Goal: Task Accomplishment & Management: Manage account settings

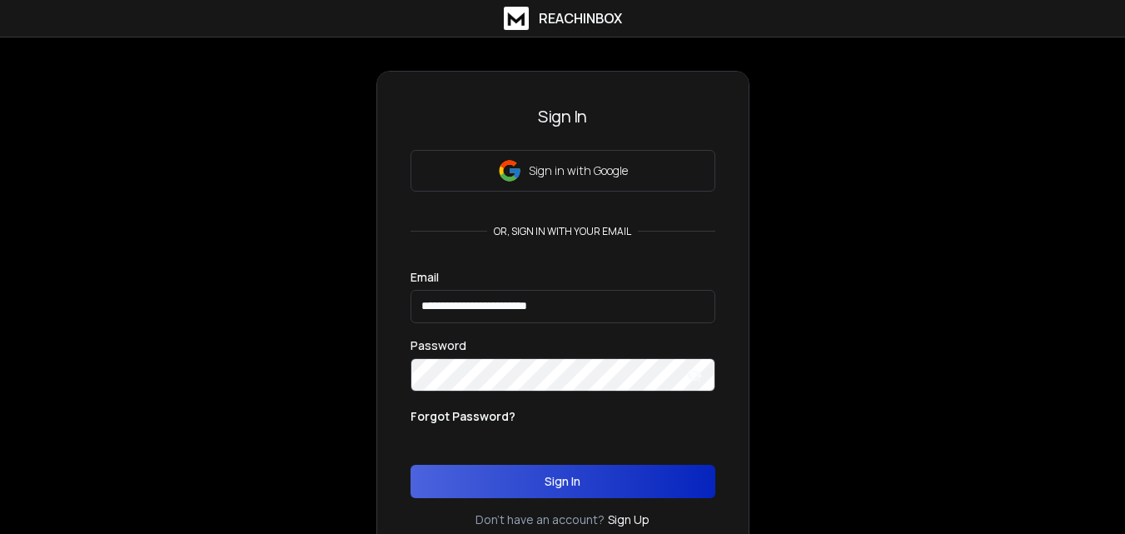
click at [410, 465] on button "Sign In" at bounding box center [562, 481] width 305 height 33
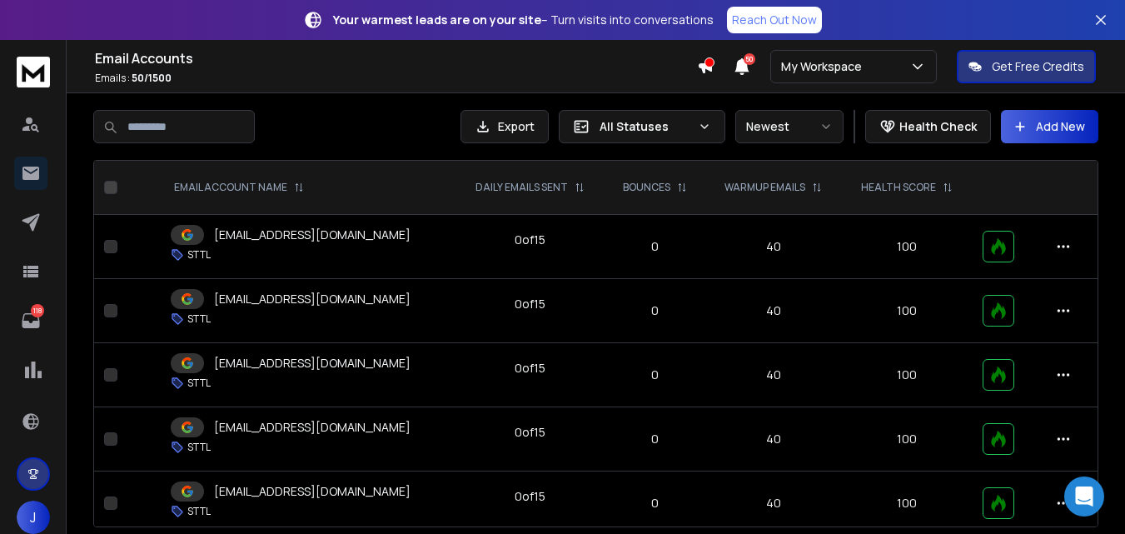
click at [1037, 132] on button "Add New" at bounding box center [1049, 126] width 97 height 33
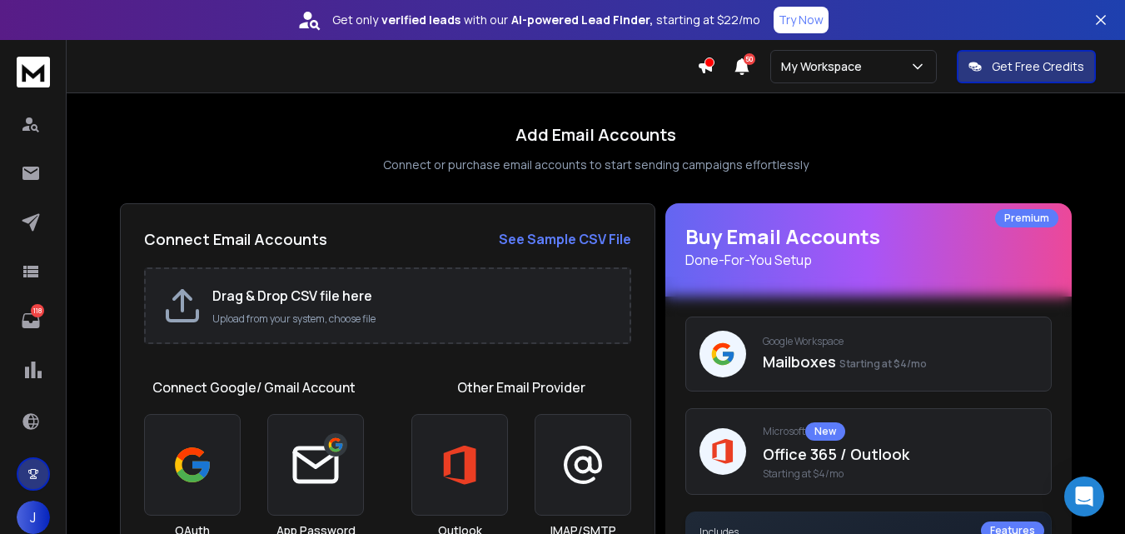
click at [199, 470] on icon at bounding box center [193, 465] width 42 height 50
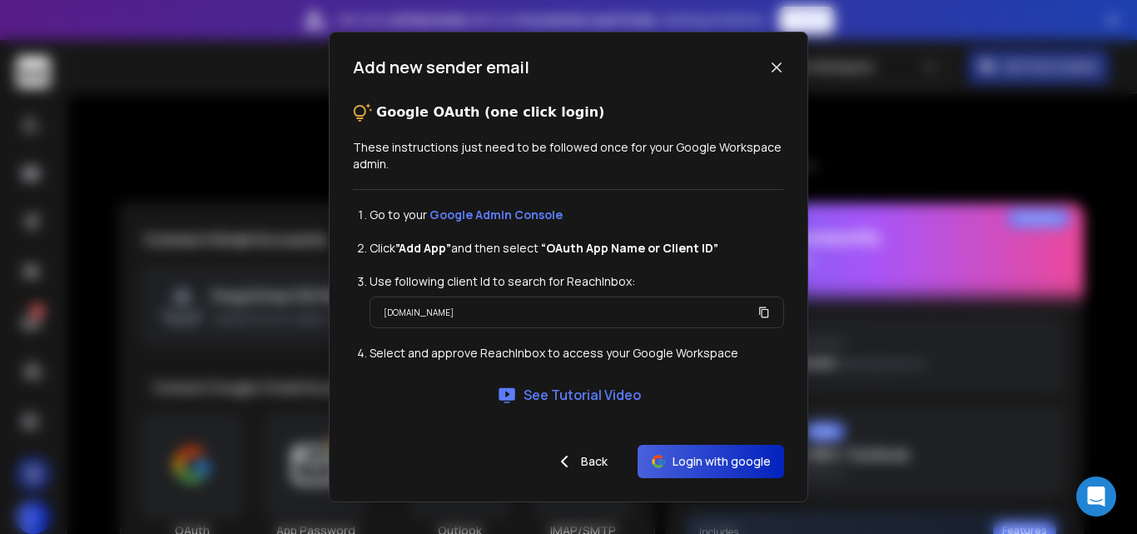
click at [735, 450] on button "Login with google" at bounding box center [711, 461] width 147 height 33
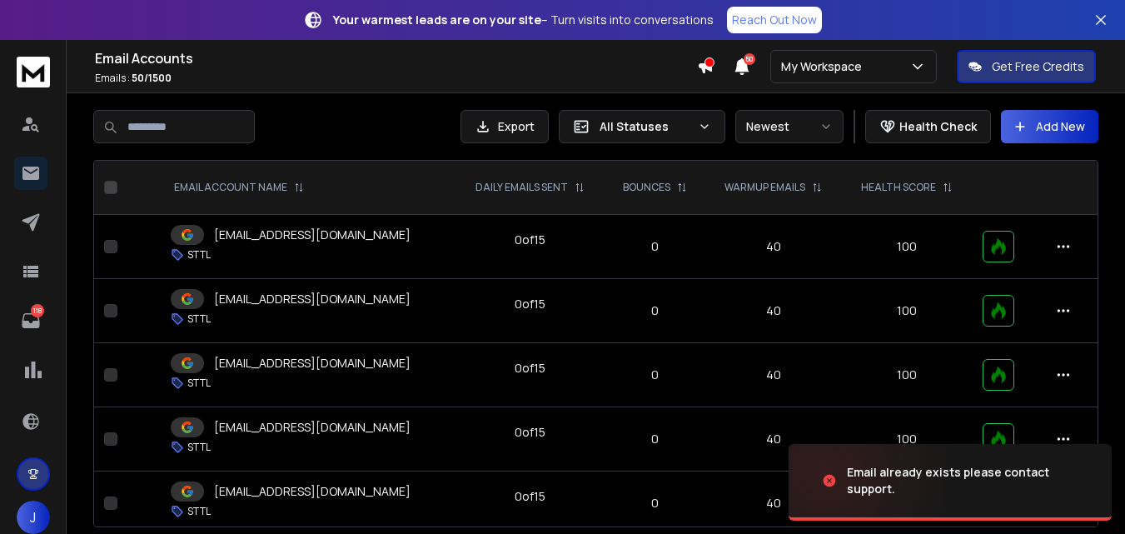
click at [1056, 125] on button "Add New" at bounding box center [1049, 126] width 97 height 33
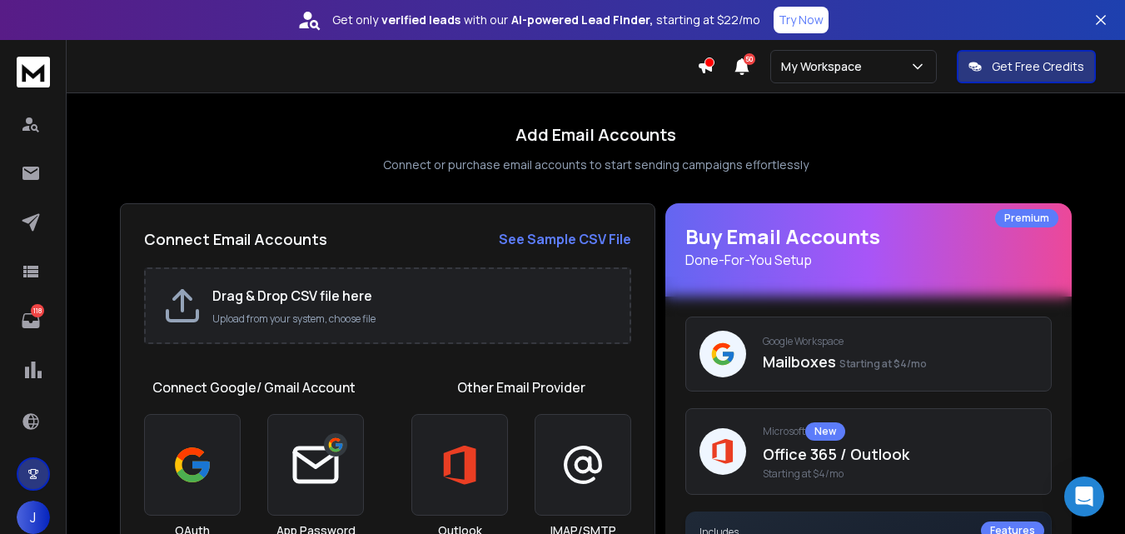
click at [229, 428] on div at bounding box center [192, 465] width 97 height 102
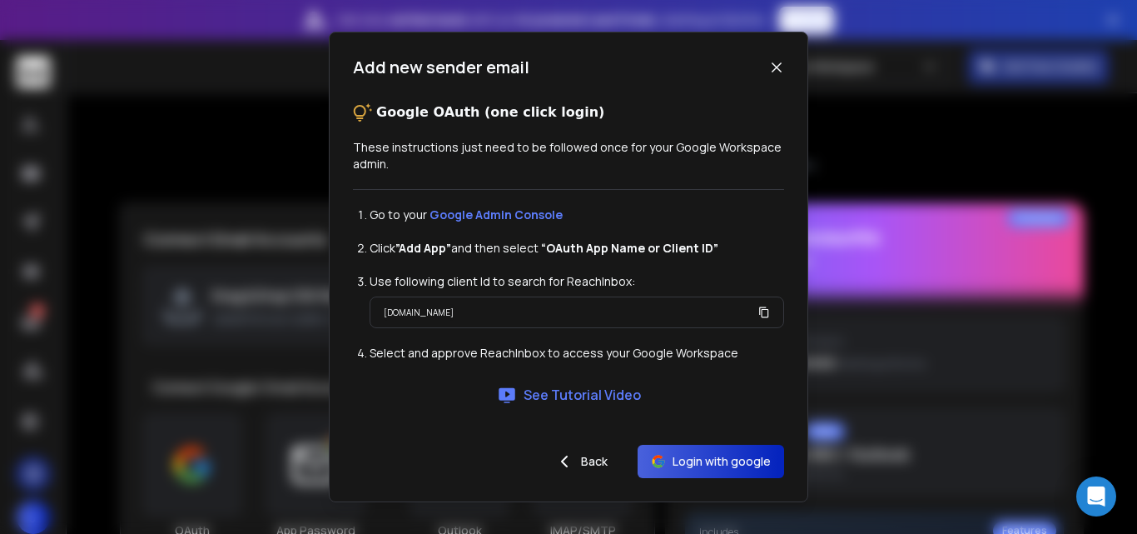
click at [689, 470] on button "Login with google" at bounding box center [711, 461] width 147 height 33
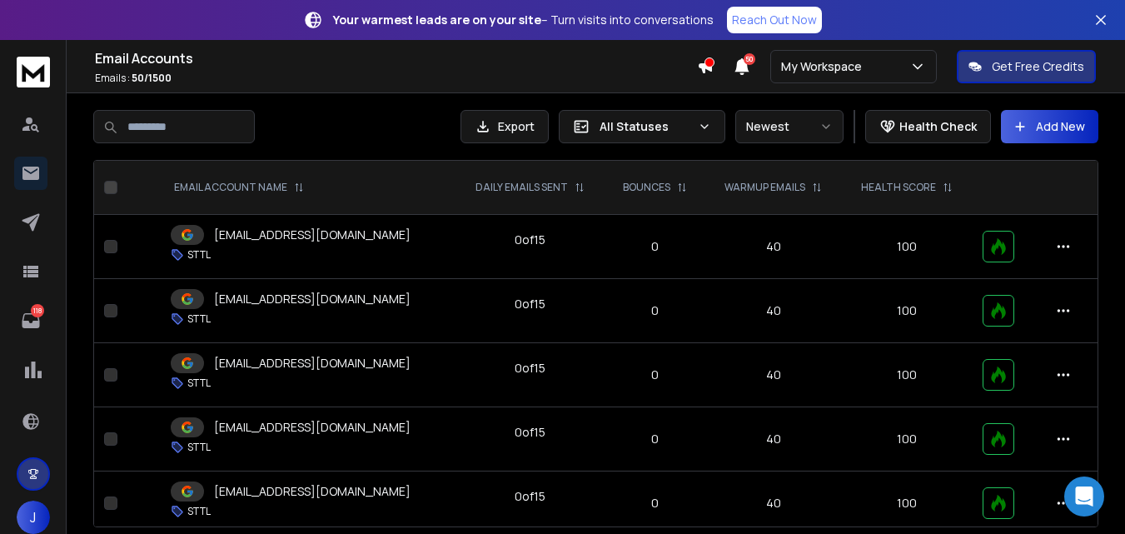
click at [1061, 131] on button "Add New" at bounding box center [1049, 126] width 97 height 33
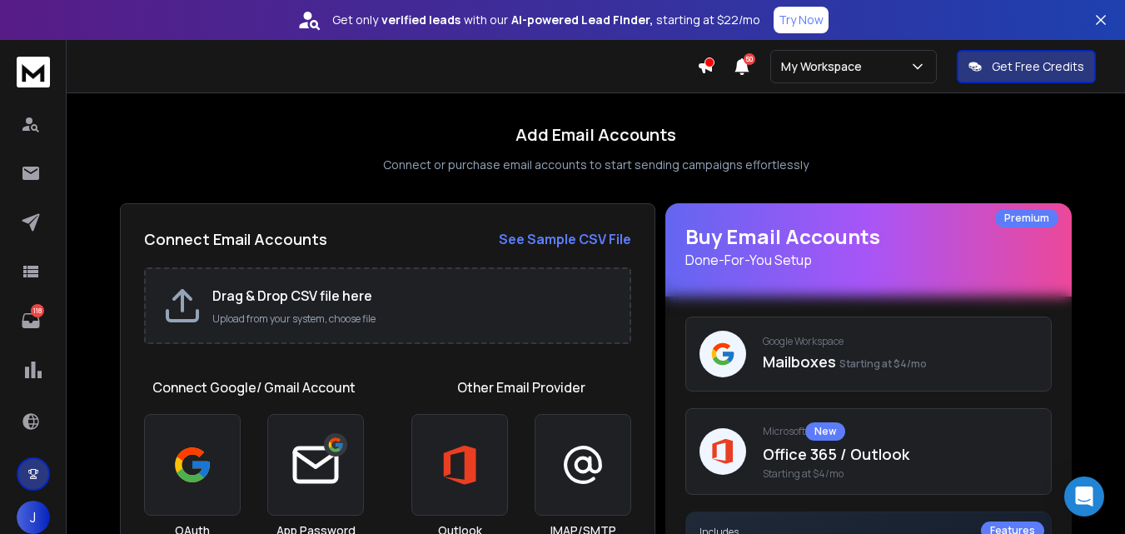
click at [214, 439] on div at bounding box center [192, 465] width 97 height 102
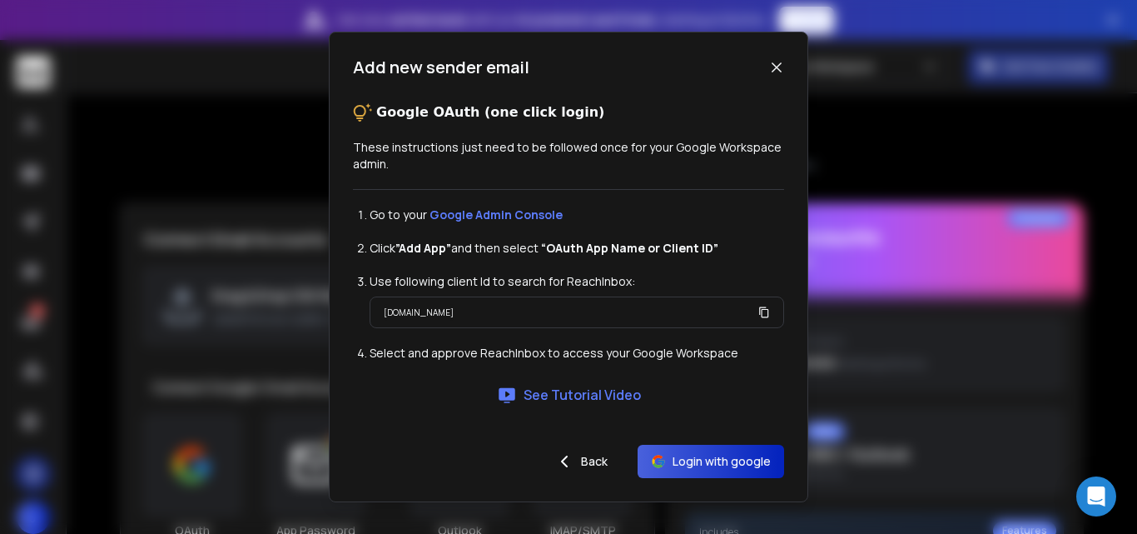
click at [698, 465] on button "Login with google" at bounding box center [711, 461] width 147 height 33
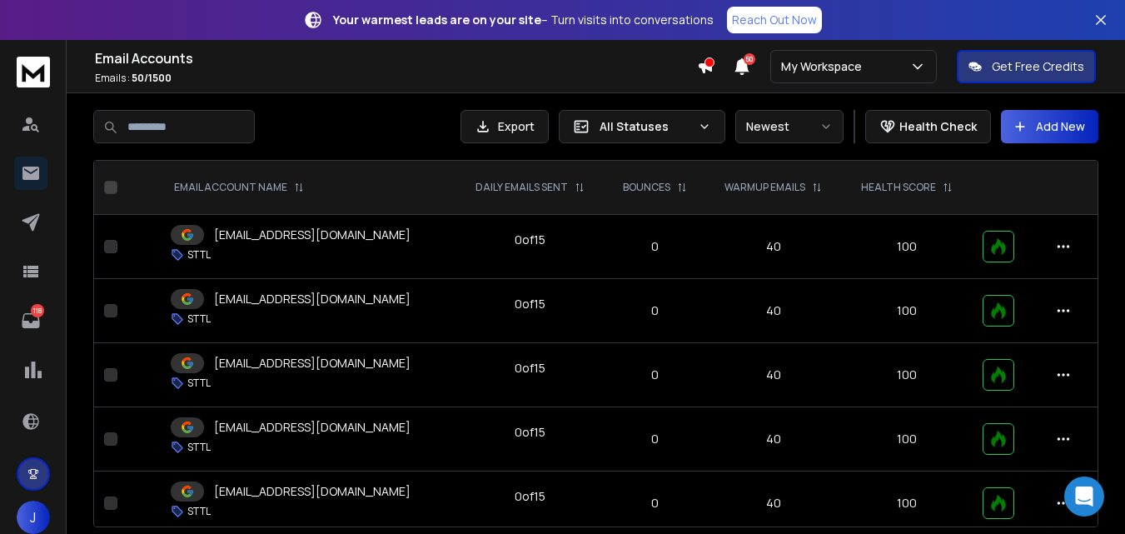
click at [1037, 119] on button "Add New" at bounding box center [1049, 126] width 97 height 33
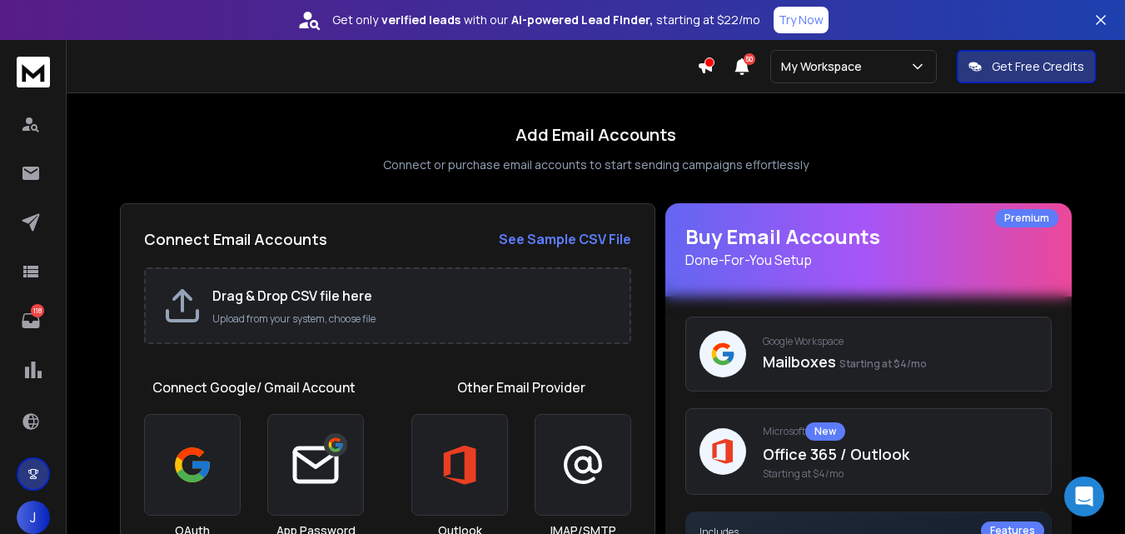
click at [218, 461] on div at bounding box center [192, 465] width 97 height 102
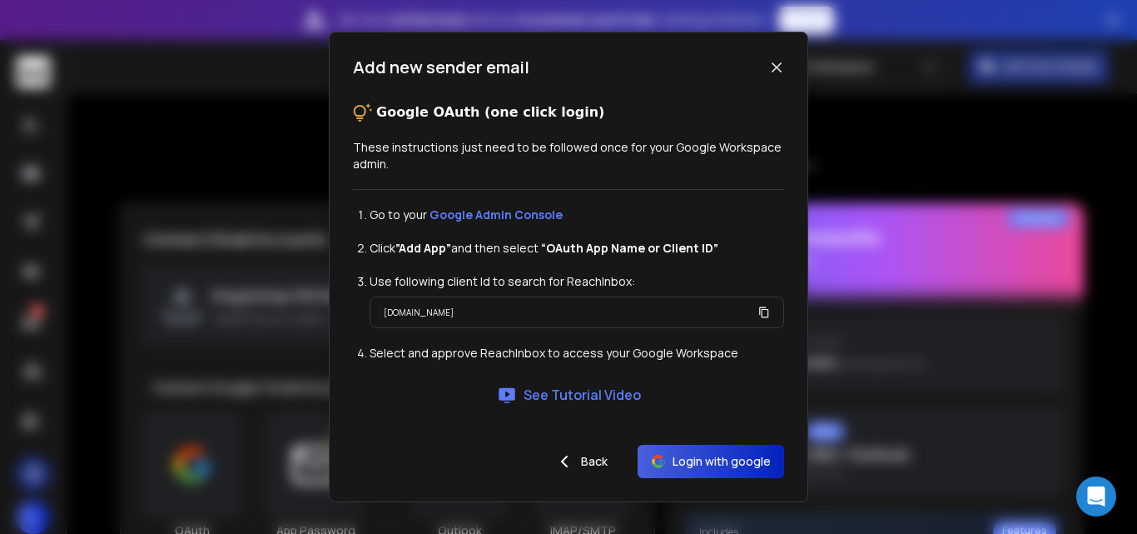
click at [712, 466] on button "Login with google" at bounding box center [711, 461] width 147 height 33
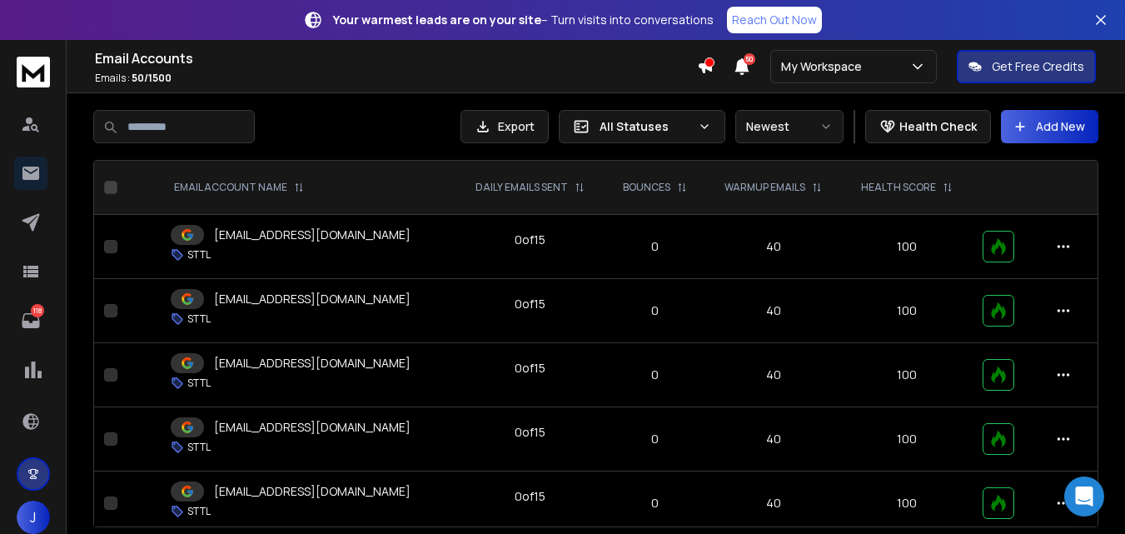
click at [1058, 125] on button "Add New" at bounding box center [1049, 126] width 97 height 33
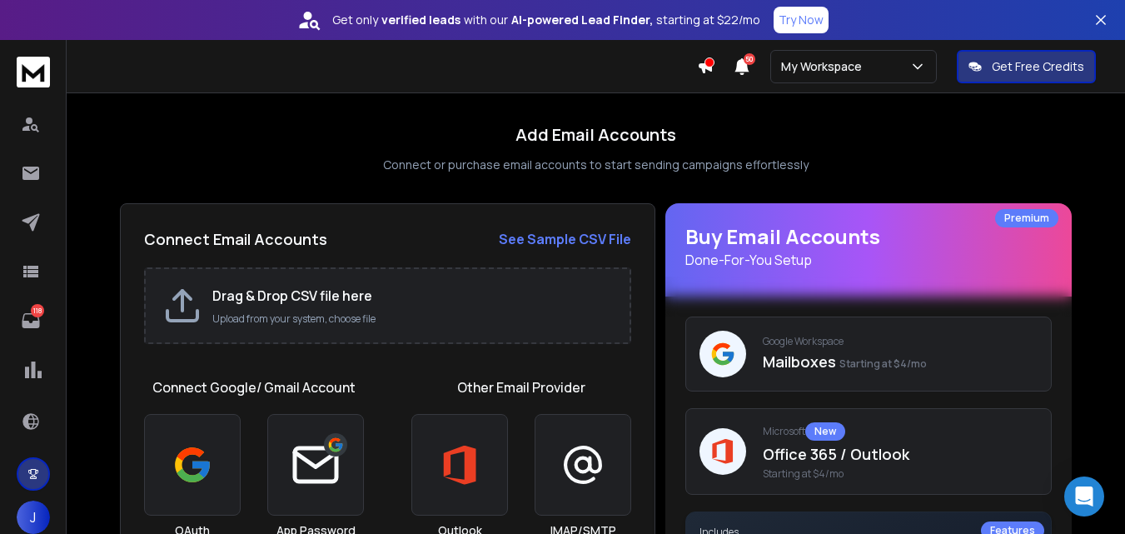
click at [218, 451] on div at bounding box center [192, 465] width 97 height 102
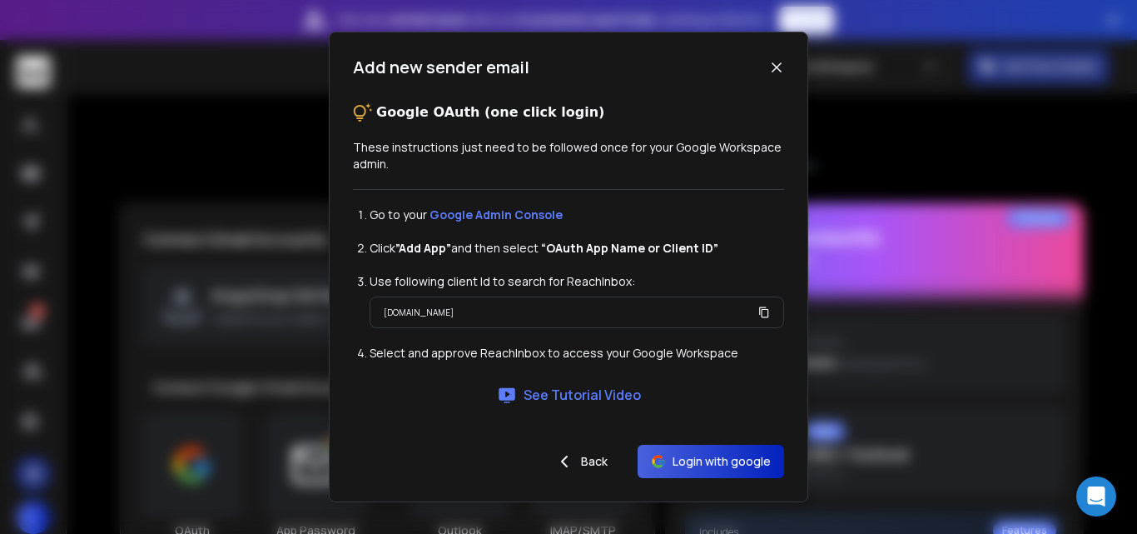
click at [746, 454] on button "Login with google" at bounding box center [711, 461] width 147 height 33
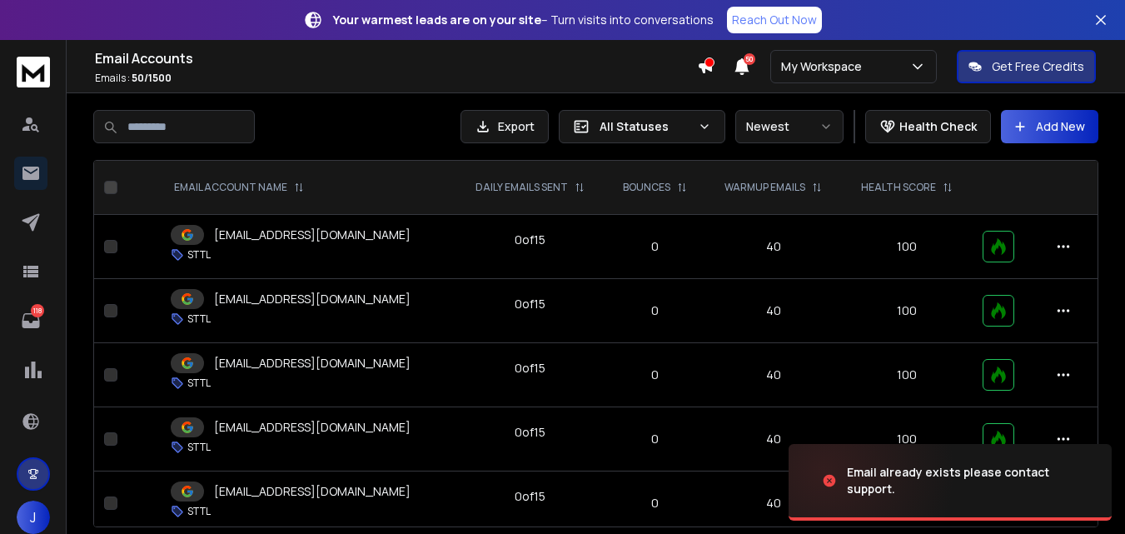
click at [1067, 134] on button "Add New" at bounding box center [1049, 126] width 97 height 33
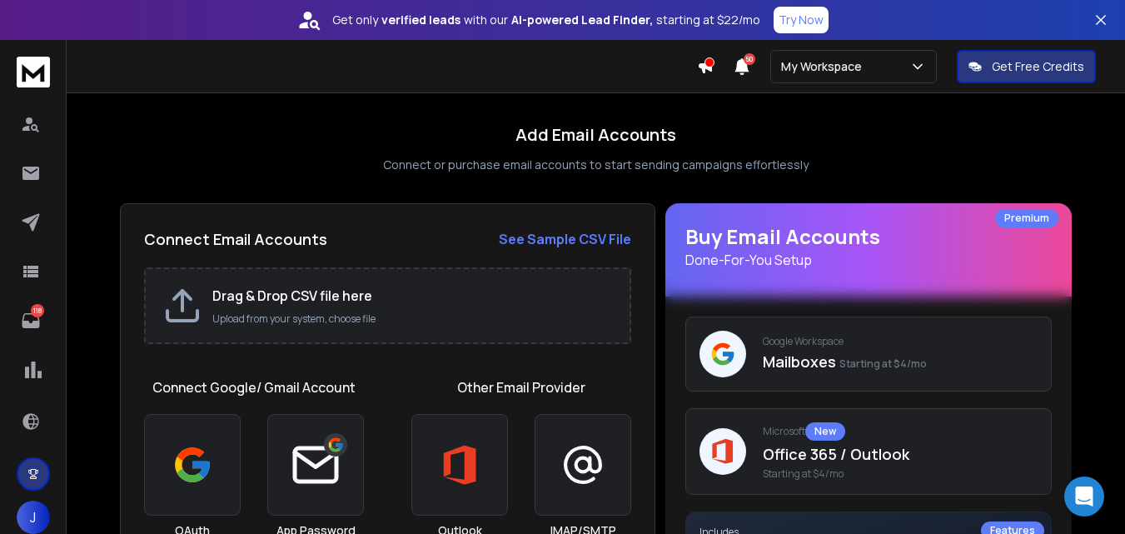
click at [197, 470] on icon at bounding box center [193, 465] width 42 height 50
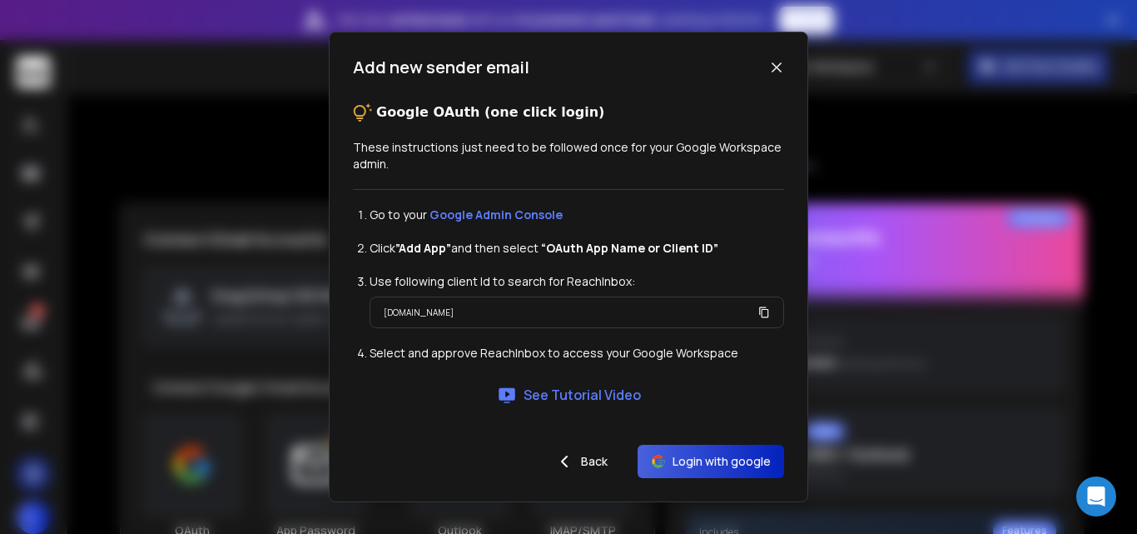
click at [718, 459] on button "Login with google" at bounding box center [711, 461] width 147 height 33
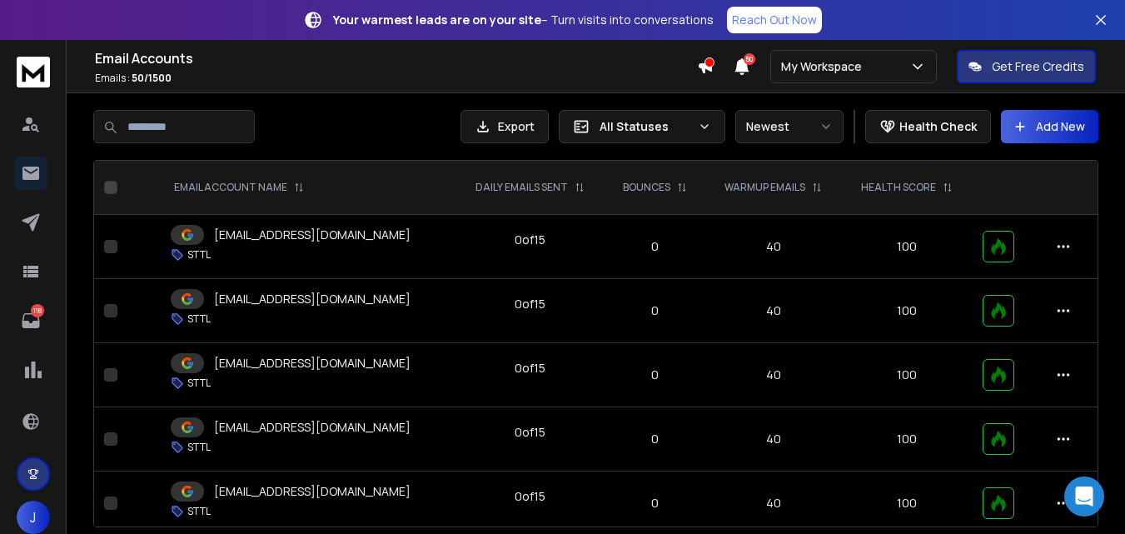
click at [1049, 112] on button "Add New" at bounding box center [1049, 126] width 97 height 33
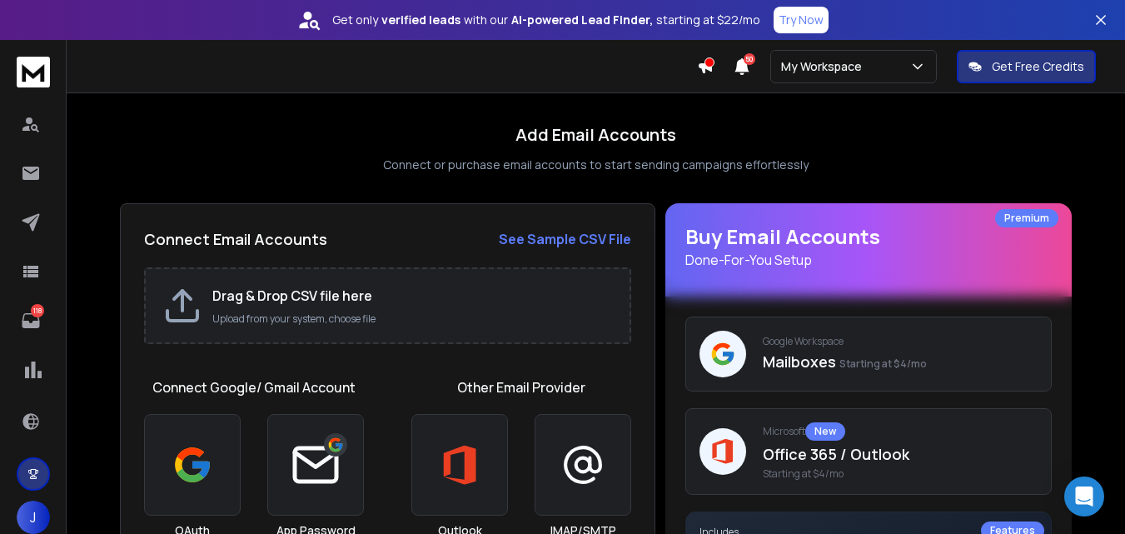
click at [195, 469] on icon at bounding box center [193, 465] width 42 height 50
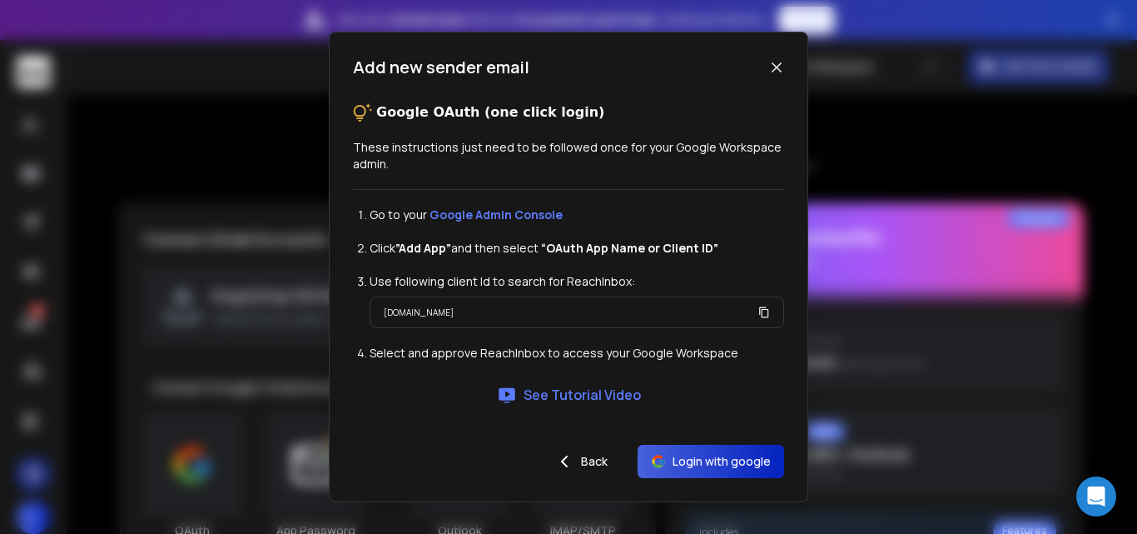
click at [689, 452] on button "Login with google" at bounding box center [711, 461] width 147 height 33
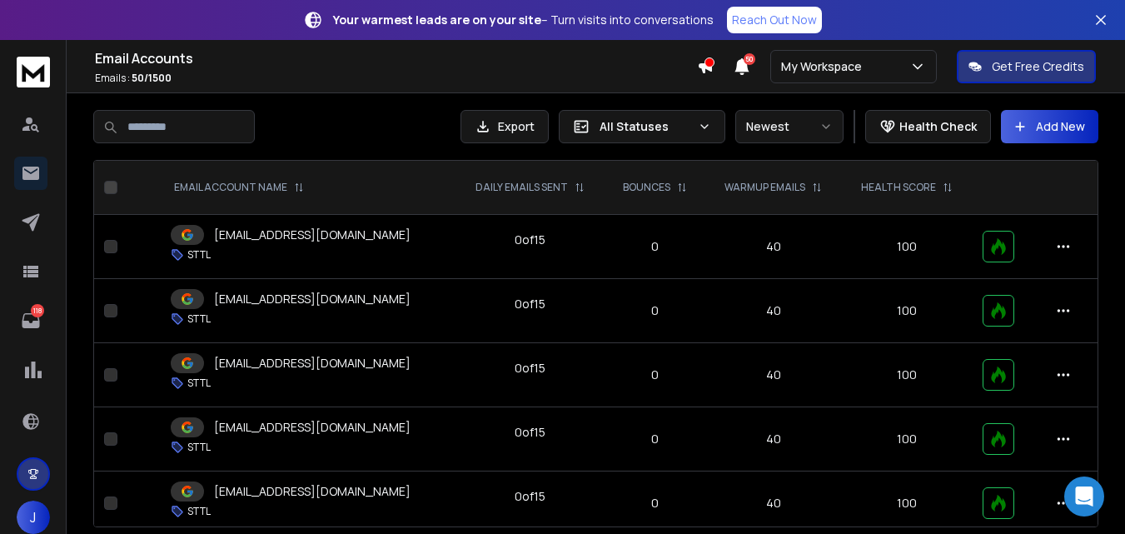
click at [1031, 137] on button "Add New" at bounding box center [1049, 126] width 97 height 33
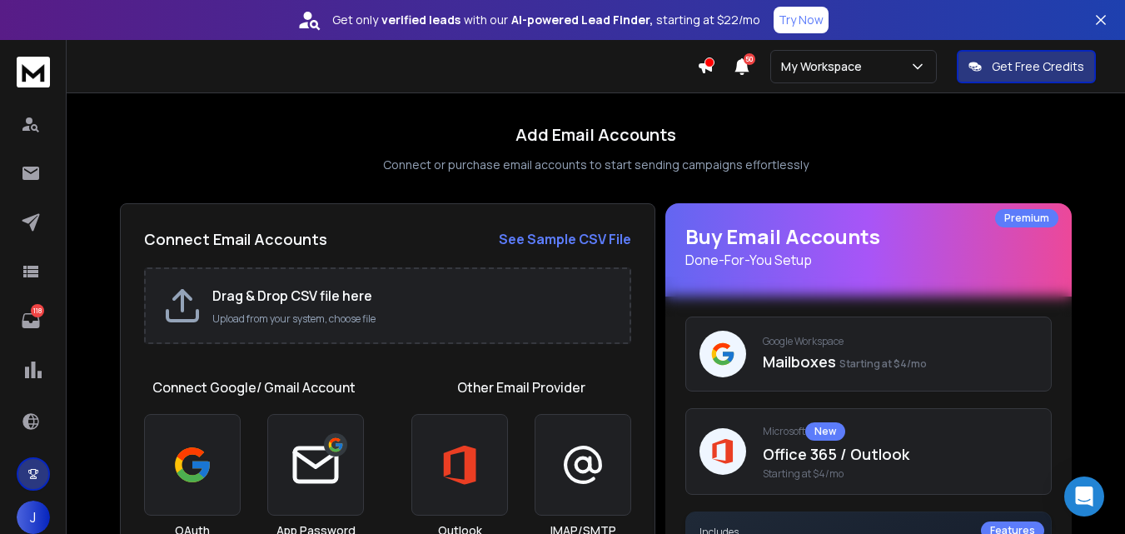
click at [209, 479] on icon at bounding box center [193, 465] width 42 height 50
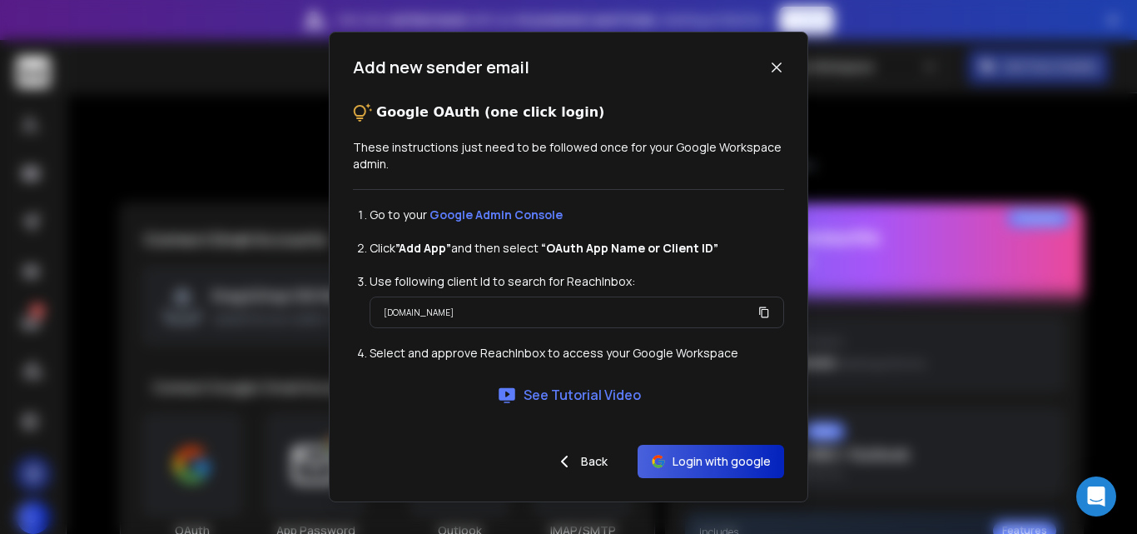
click at [683, 464] on button "Login with google" at bounding box center [711, 461] width 147 height 33
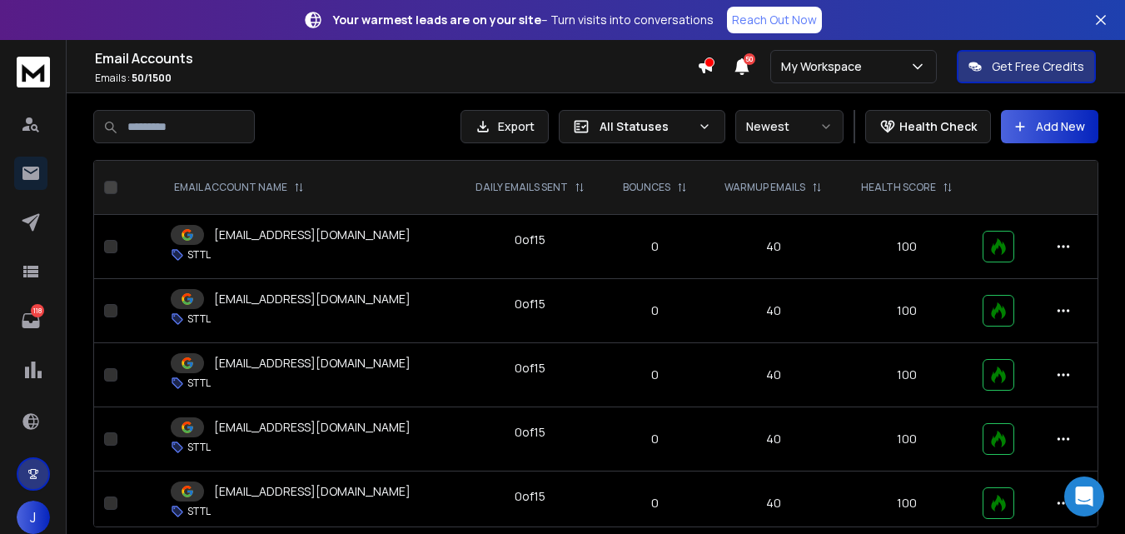
click at [1052, 122] on button "Add New" at bounding box center [1049, 126] width 97 height 33
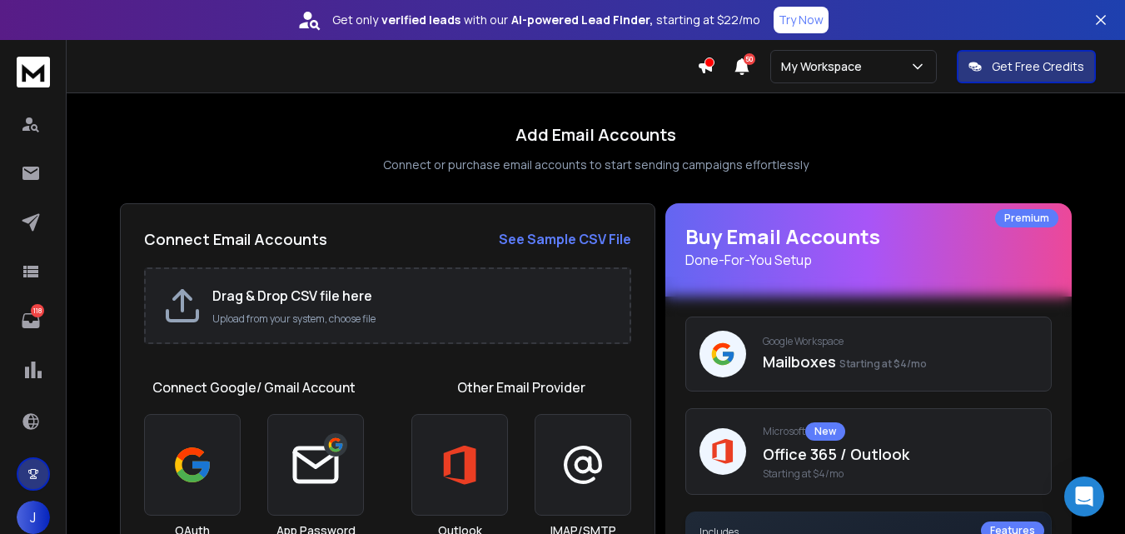
click at [223, 469] on div at bounding box center [192, 465] width 97 height 102
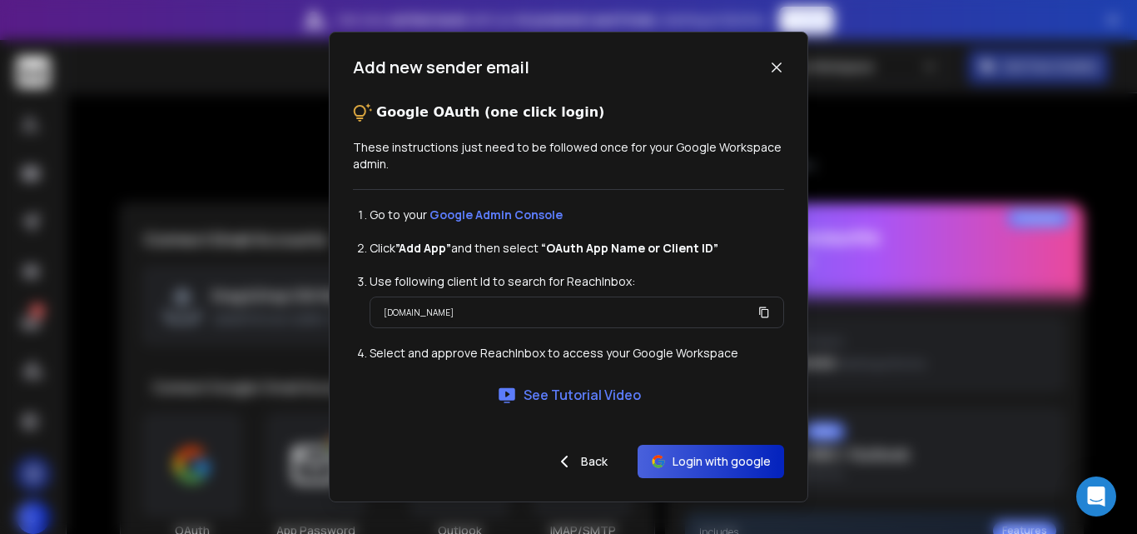
click at [714, 449] on button "Login with google" at bounding box center [711, 461] width 147 height 33
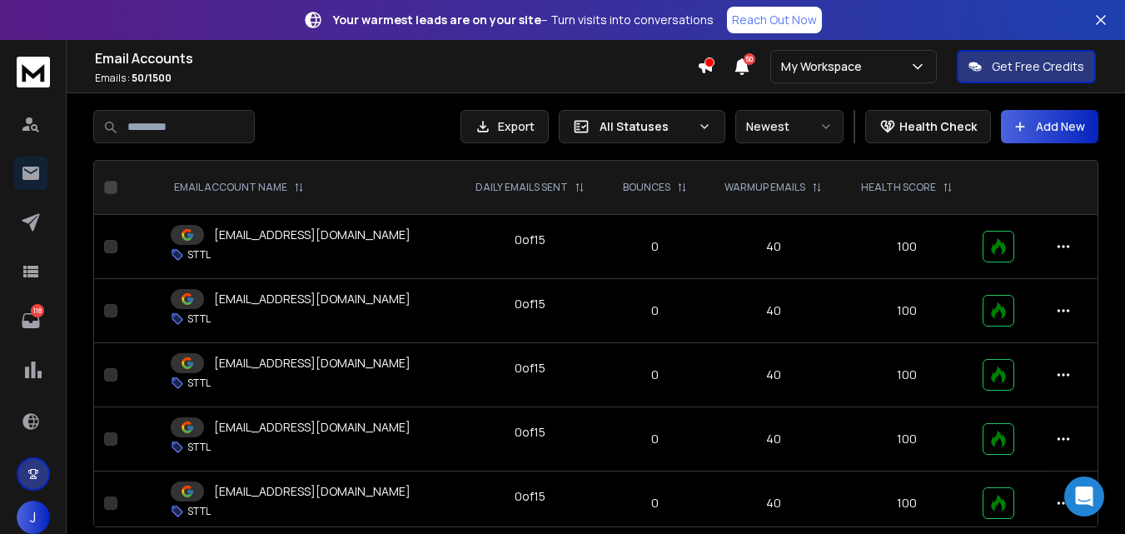
click at [1058, 130] on button "Add New" at bounding box center [1049, 126] width 97 height 33
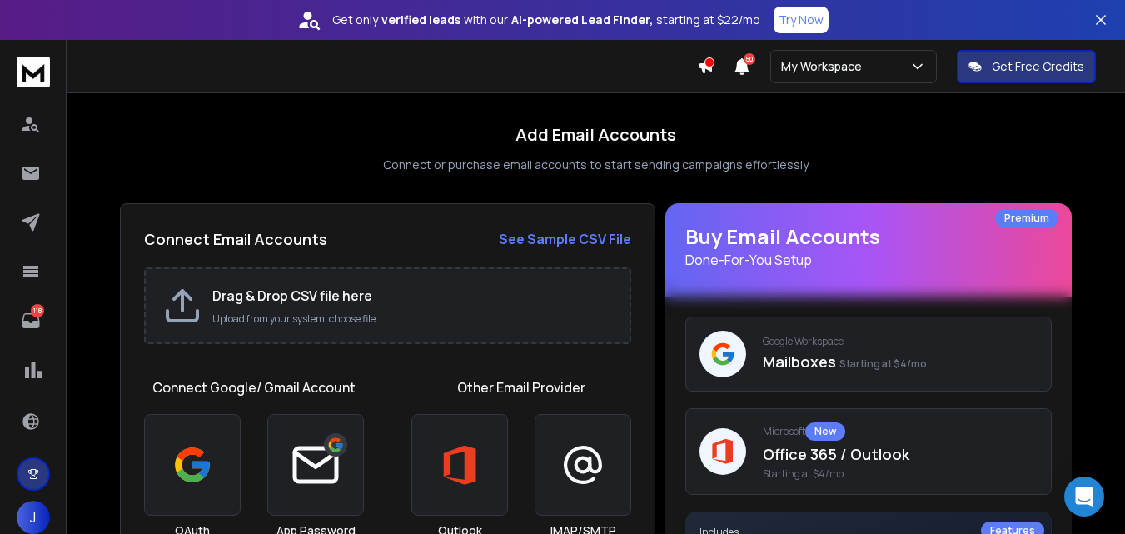
click at [206, 443] on icon at bounding box center [193, 465] width 42 height 50
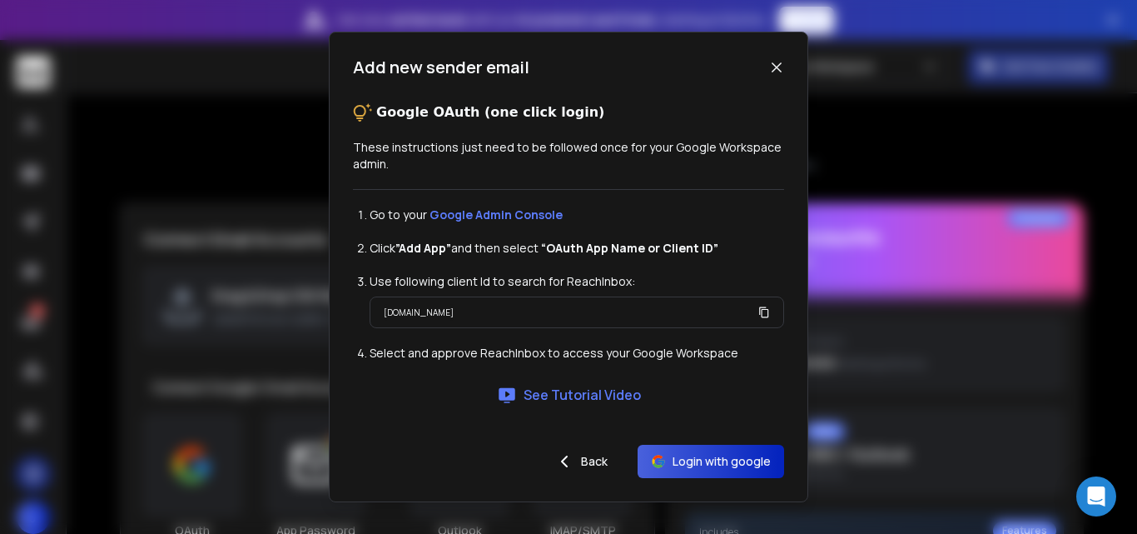
click at [719, 450] on button "Login with google" at bounding box center [711, 461] width 147 height 33
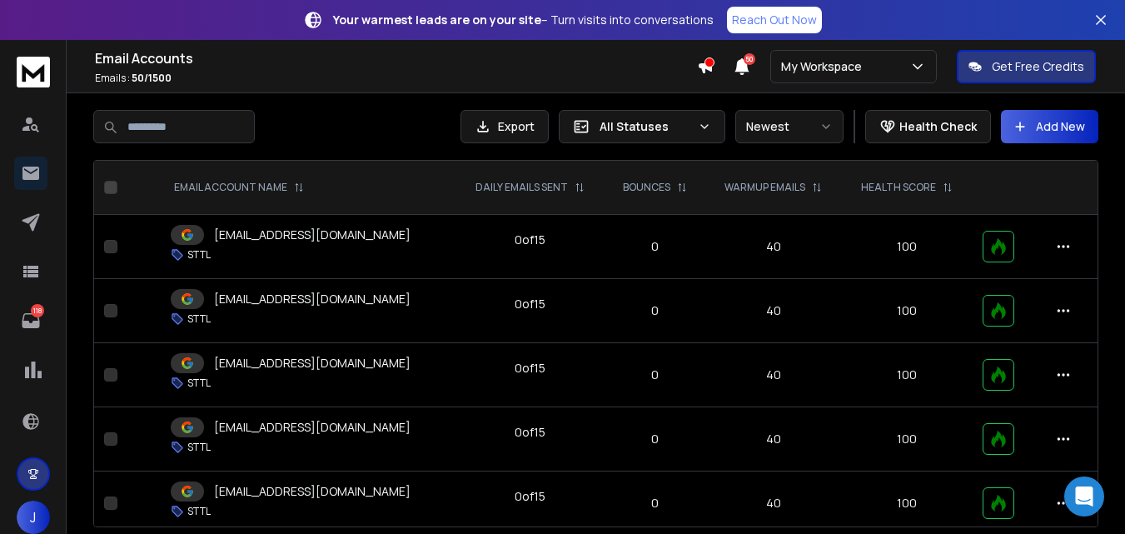
click at [1029, 135] on button "Add New" at bounding box center [1049, 126] width 97 height 33
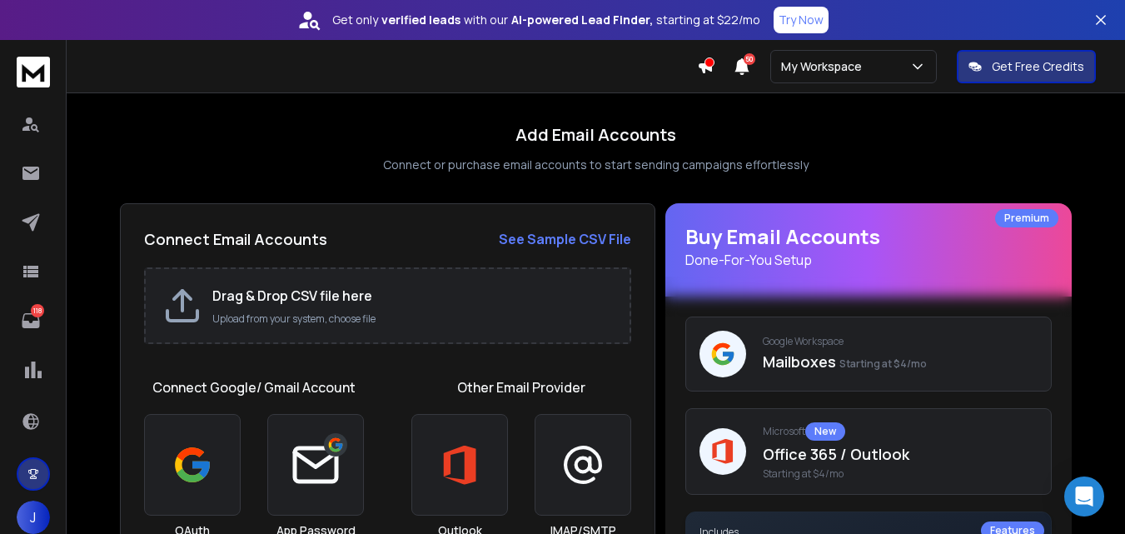
click at [178, 454] on icon at bounding box center [193, 465] width 42 height 50
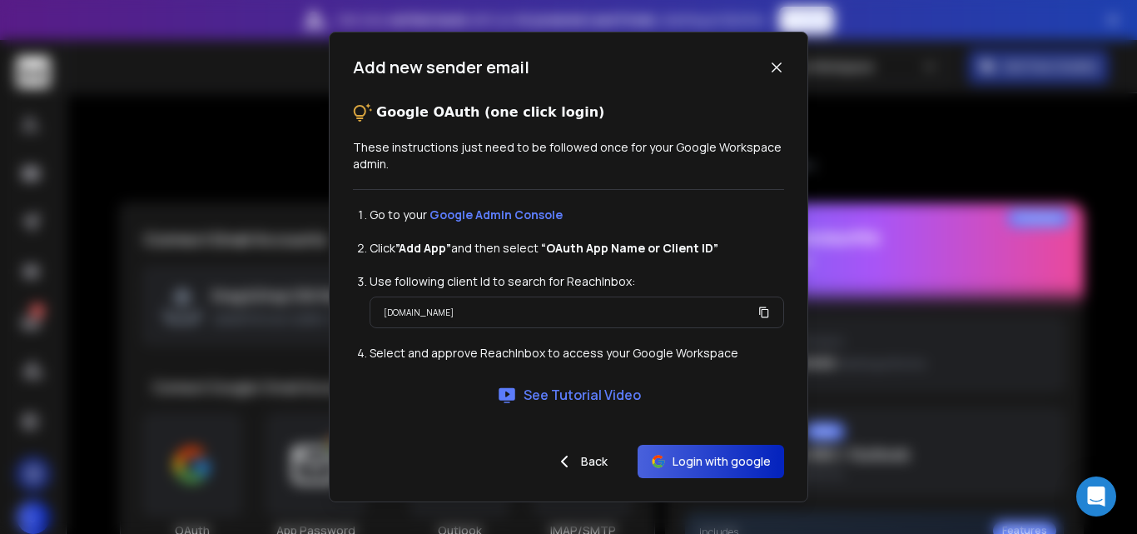
click at [676, 460] on button "Login with google" at bounding box center [711, 461] width 147 height 33
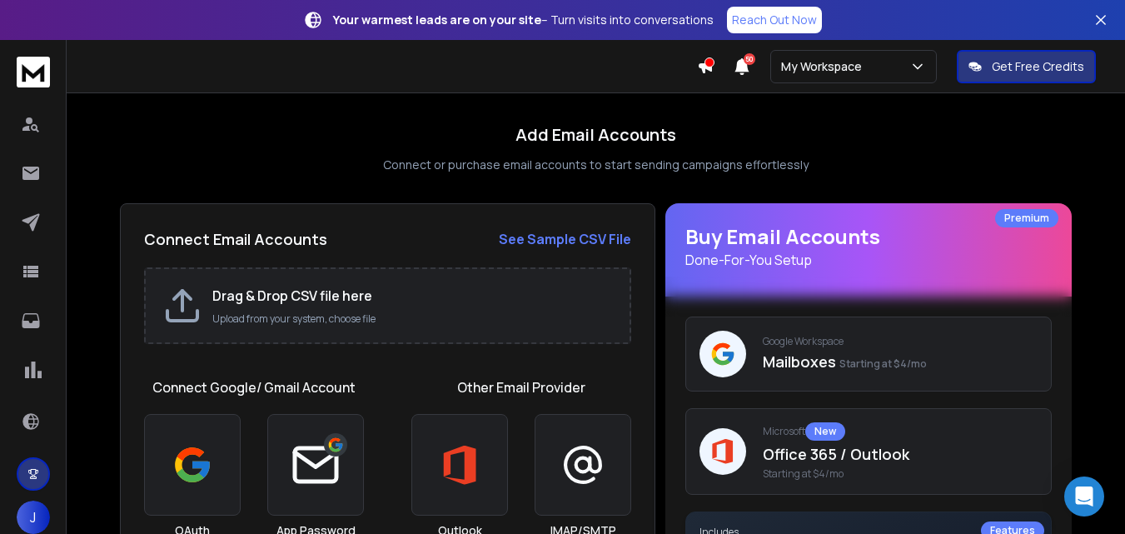
click at [220, 441] on div at bounding box center [192, 465] width 97 height 102
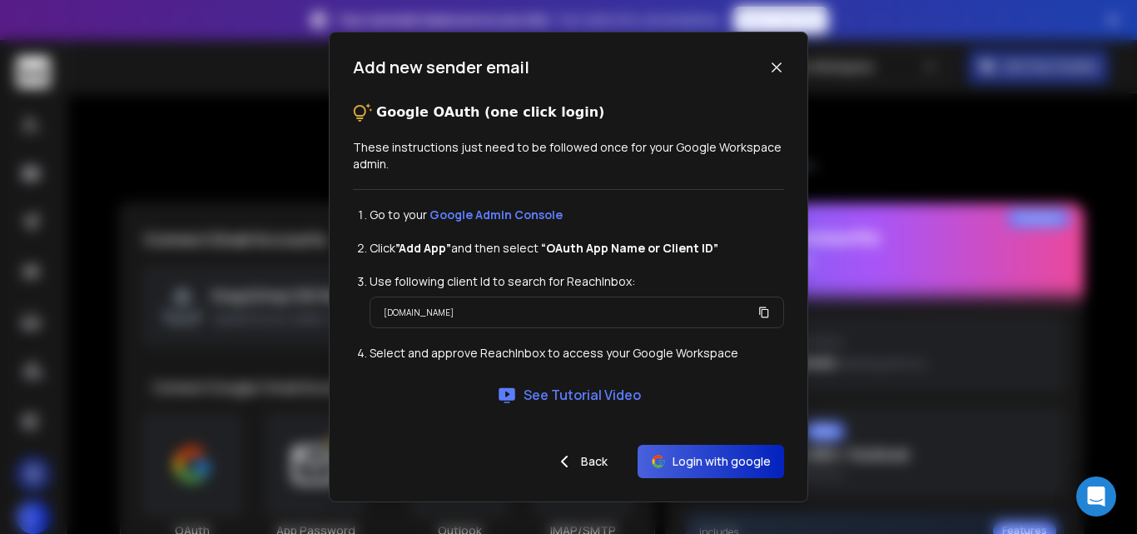
click at [698, 455] on button "Login with google" at bounding box center [711, 461] width 147 height 33
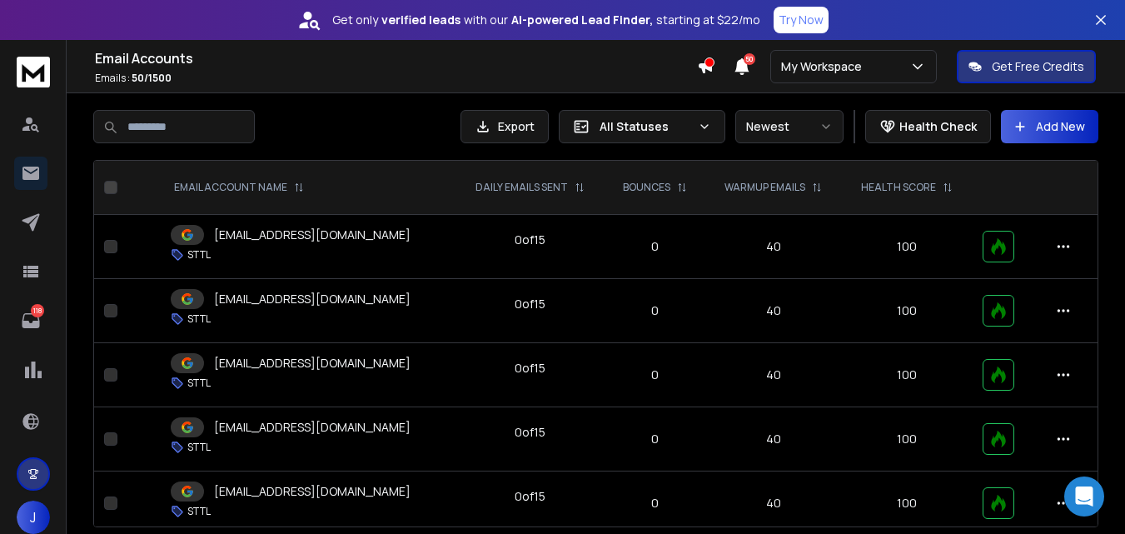
click at [1058, 122] on button "Add New" at bounding box center [1049, 126] width 97 height 33
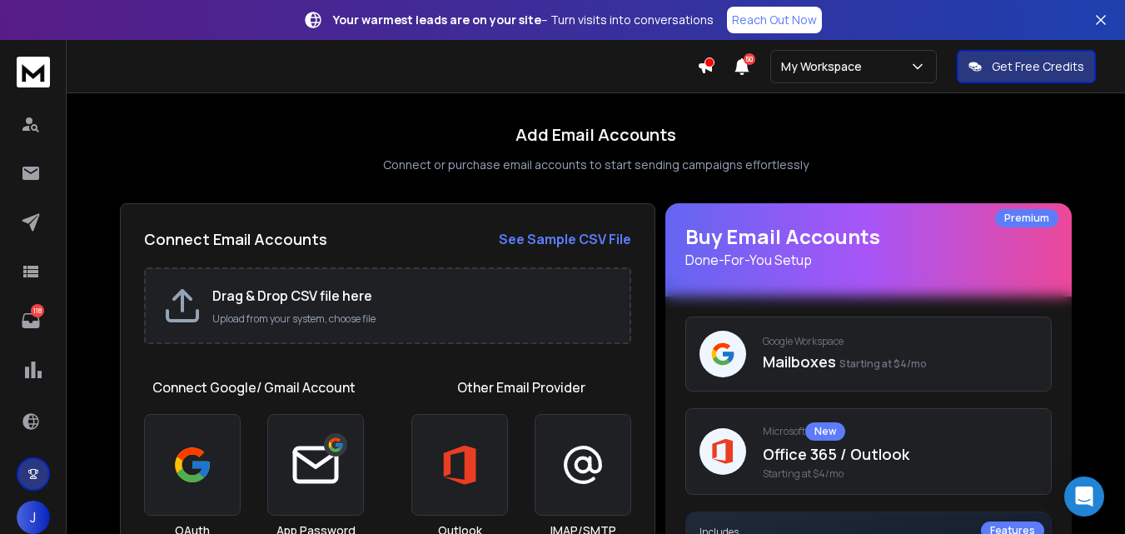
click at [199, 469] on icon at bounding box center [193, 465] width 42 height 50
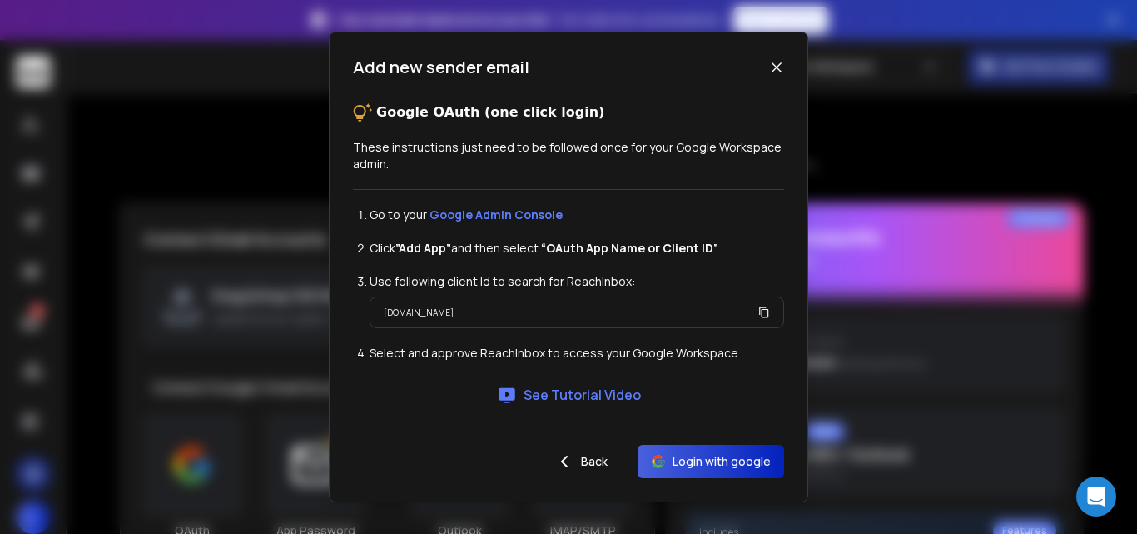
click at [720, 457] on button "Login with google" at bounding box center [711, 461] width 147 height 33
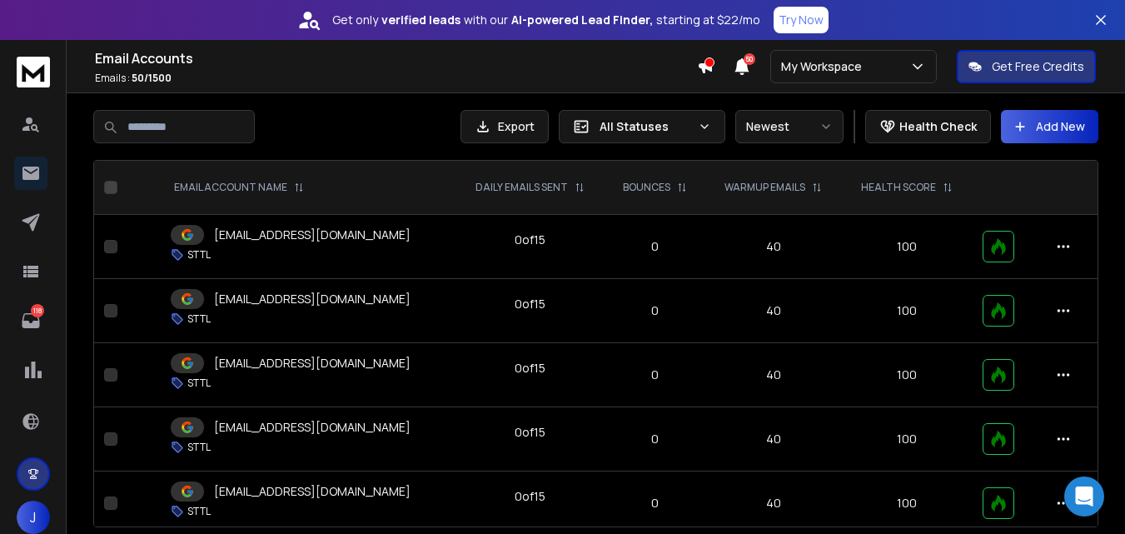
click at [1053, 125] on button "Add New" at bounding box center [1049, 126] width 97 height 33
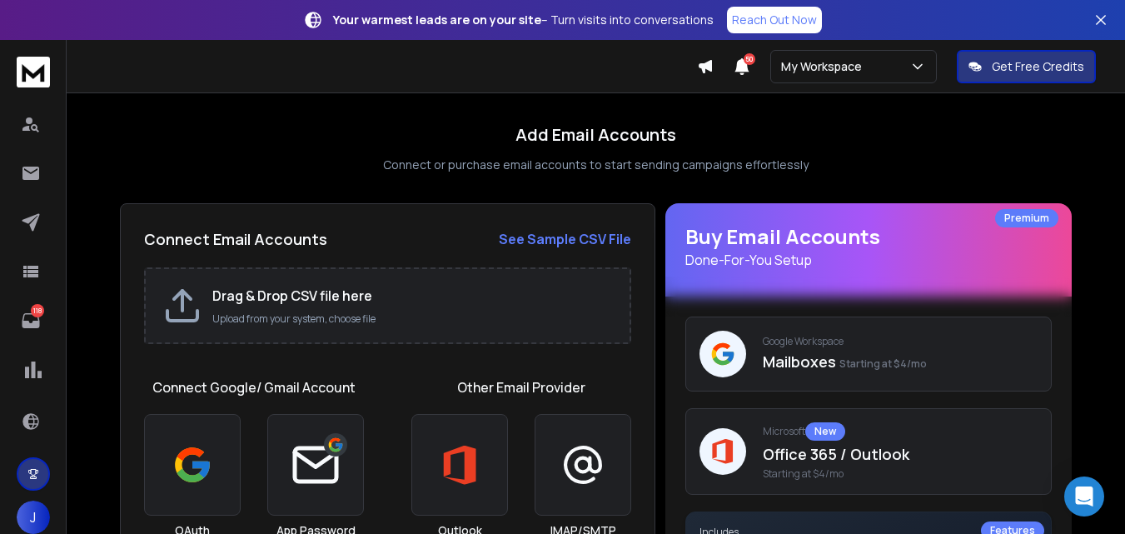
click at [221, 458] on div at bounding box center [192, 465] width 97 height 102
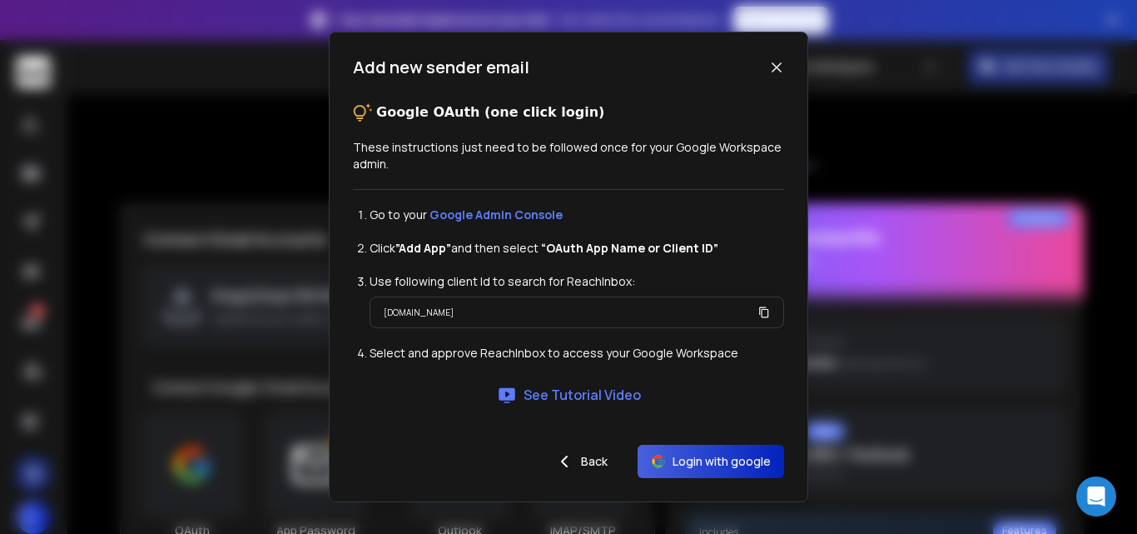
click at [692, 463] on button "Login with google" at bounding box center [711, 461] width 147 height 33
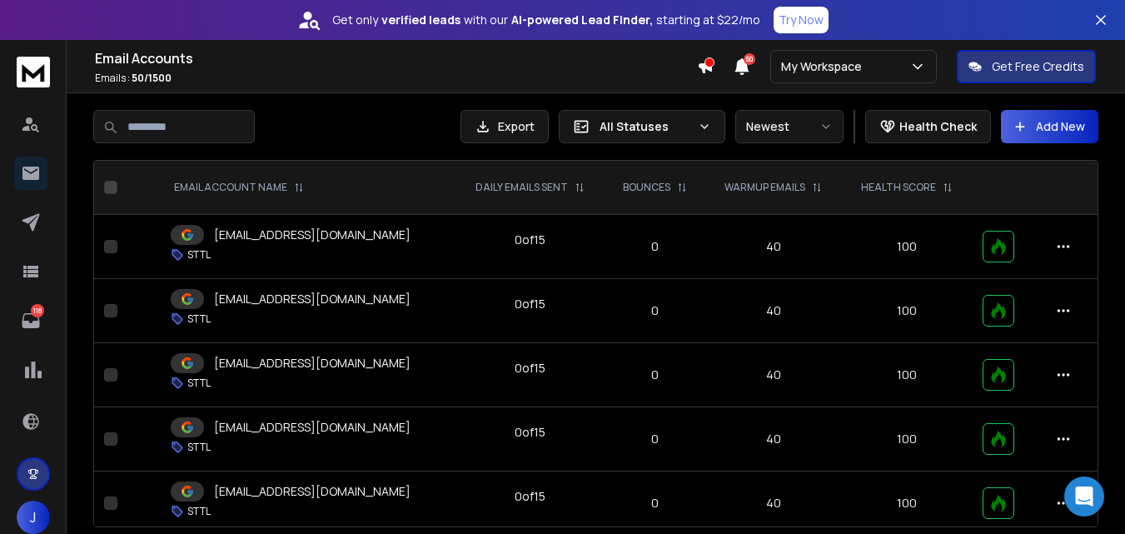
click at [1062, 134] on button "Add New" at bounding box center [1049, 126] width 97 height 33
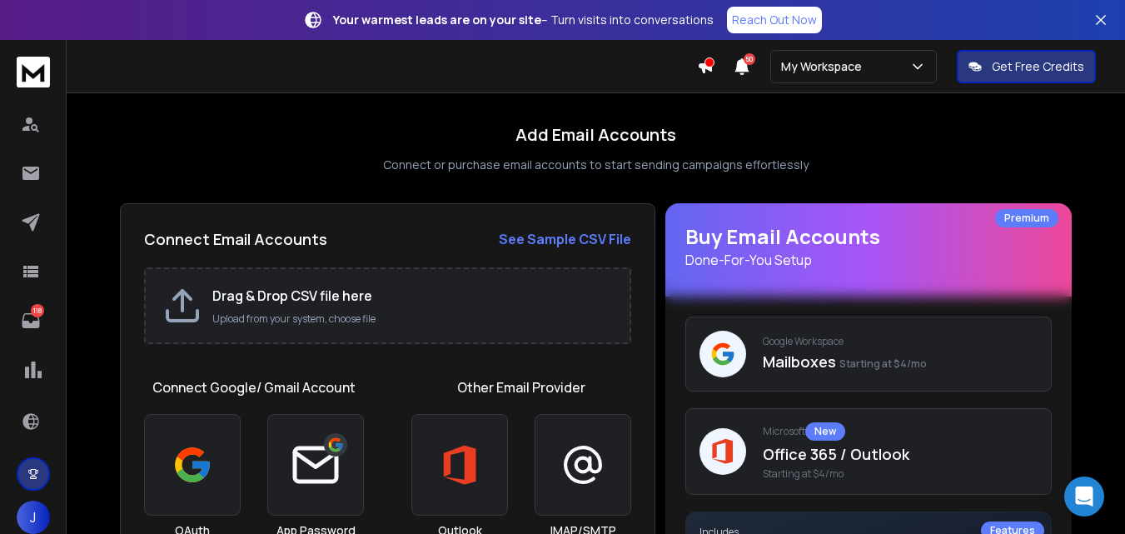
click at [217, 464] on div at bounding box center [192, 465] width 97 height 102
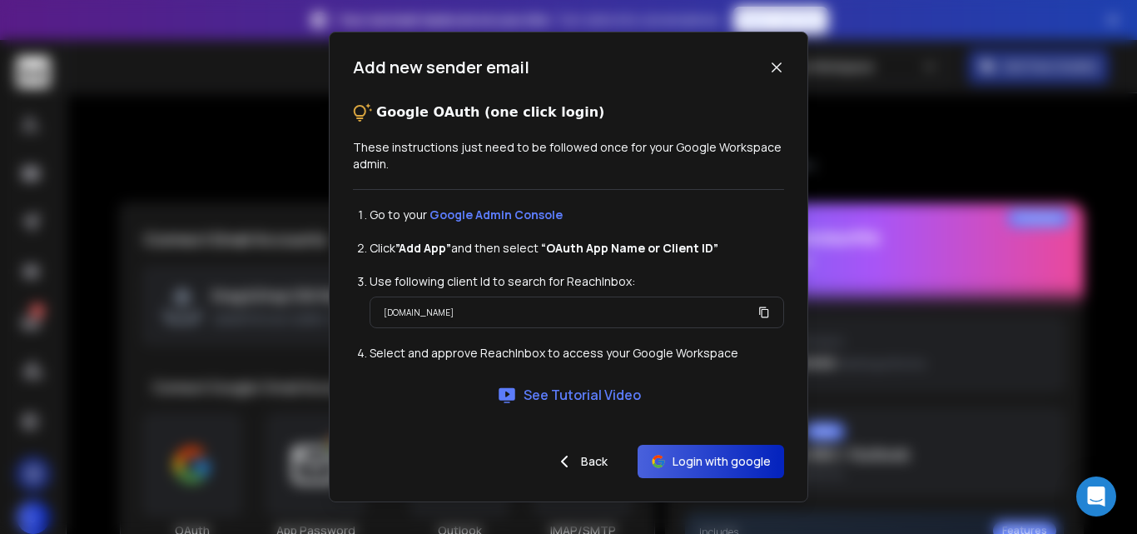
click at [719, 459] on button "Login with google" at bounding box center [711, 461] width 147 height 33
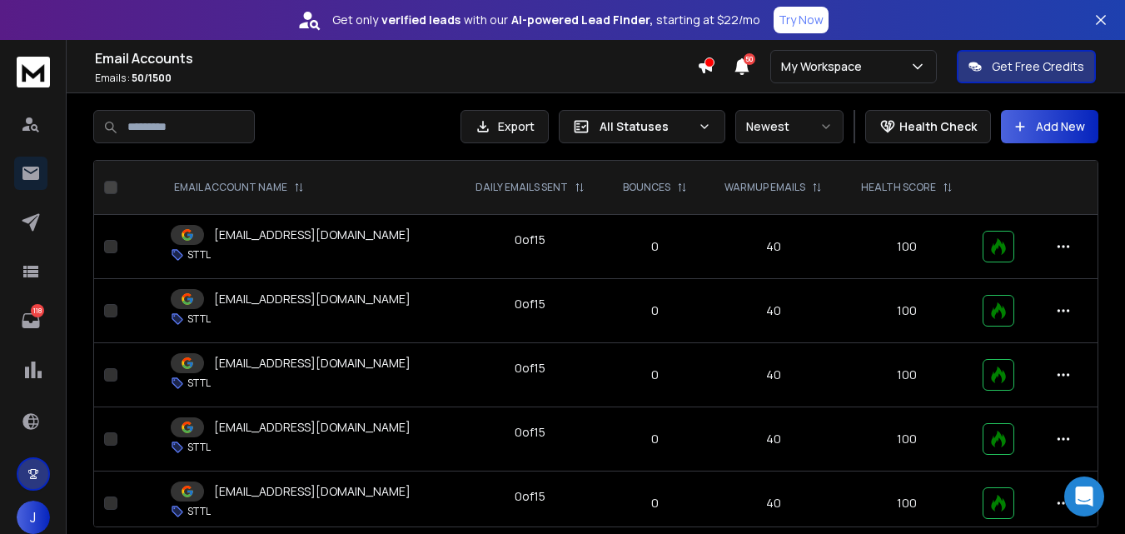
click at [1067, 134] on button "Add New" at bounding box center [1049, 126] width 97 height 33
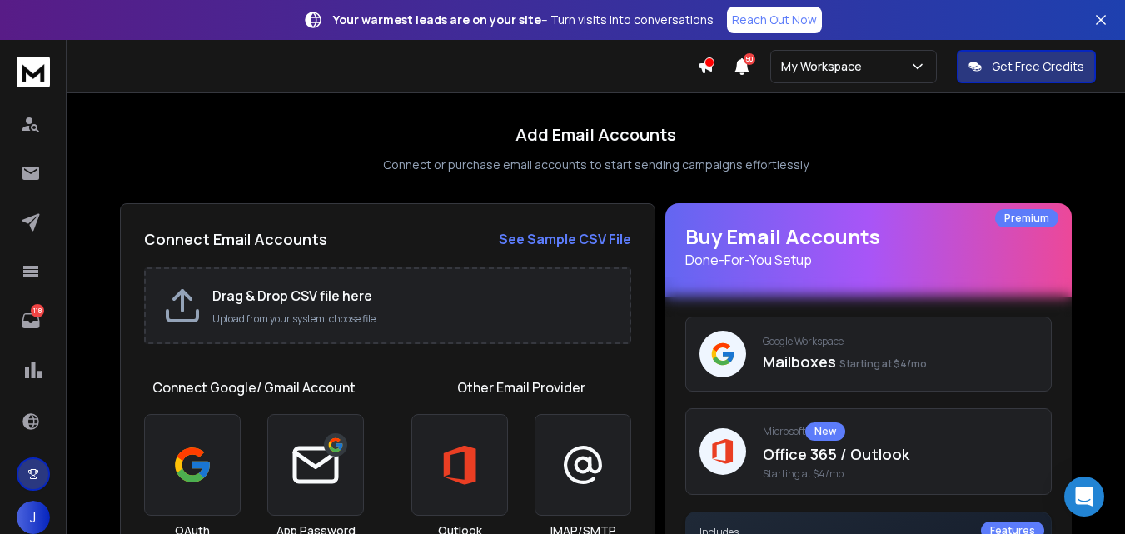
click at [174, 466] on icon at bounding box center [193, 465] width 42 height 50
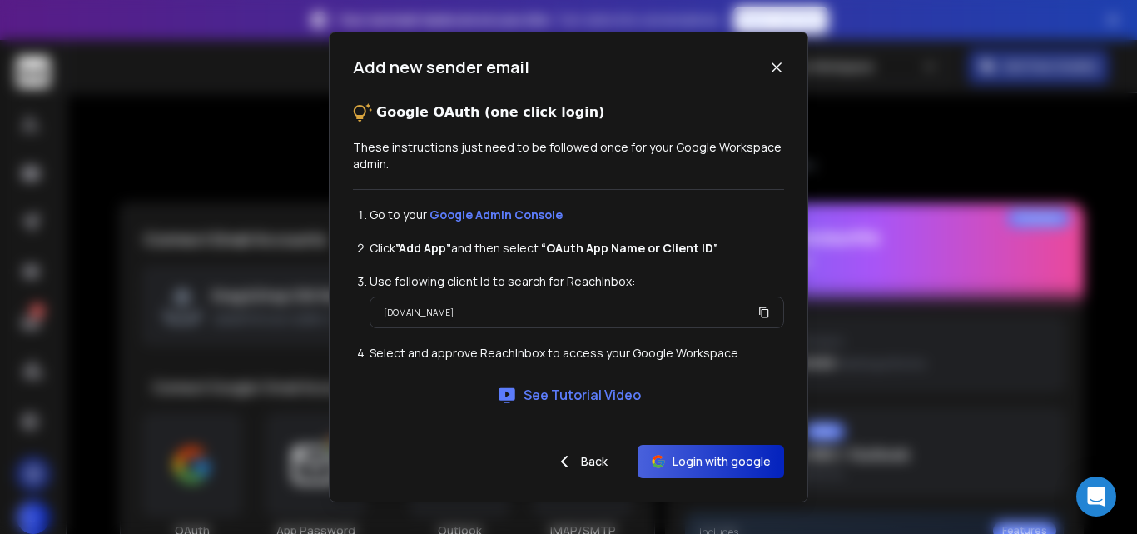
click at [702, 455] on button "Login with google" at bounding box center [711, 461] width 147 height 33
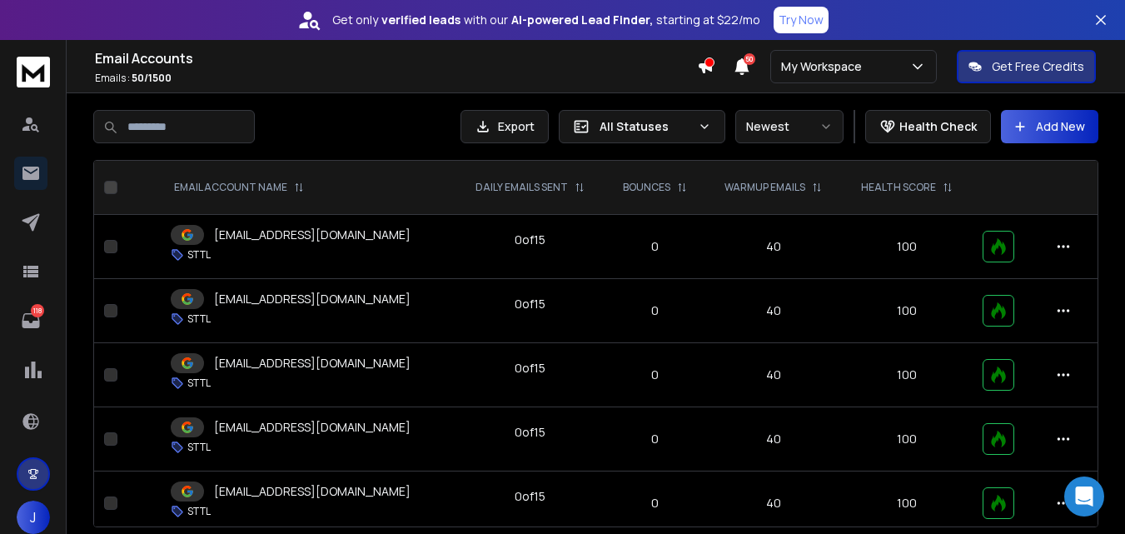
click at [1055, 125] on button "Add New" at bounding box center [1049, 126] width 97 height 33
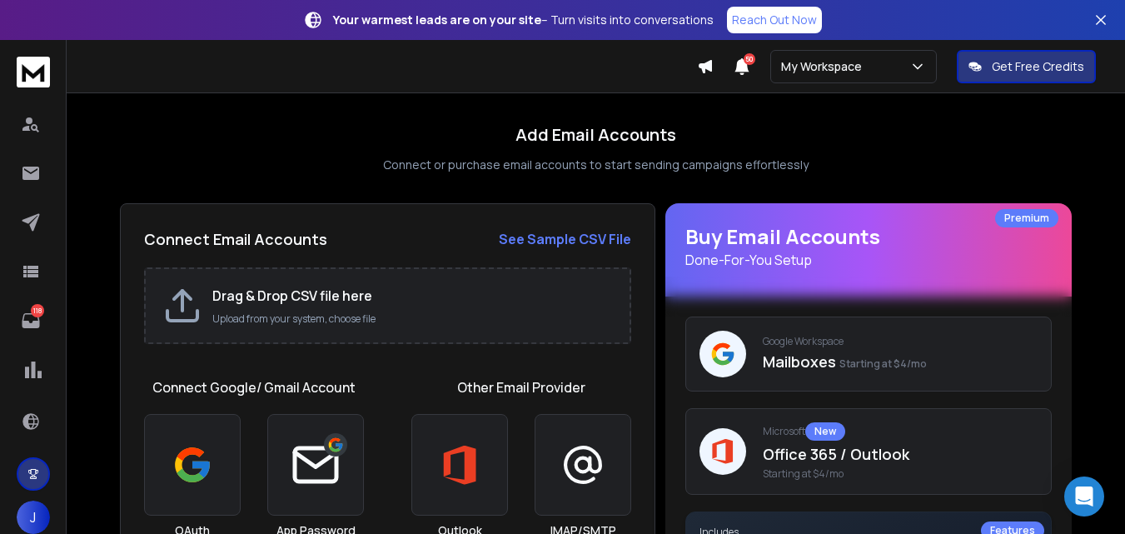
click at [172, 470] on icon at bounding box center [193, 465] width 42 height 50
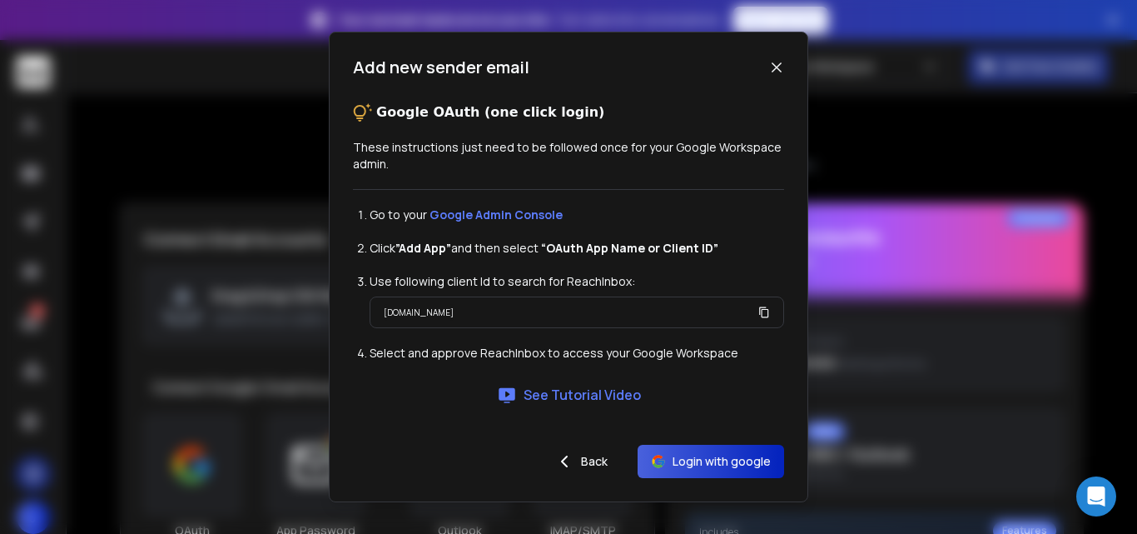
click at [717, 455] on button "Login with google" at bounding box center [711, 461] width 147 height 33
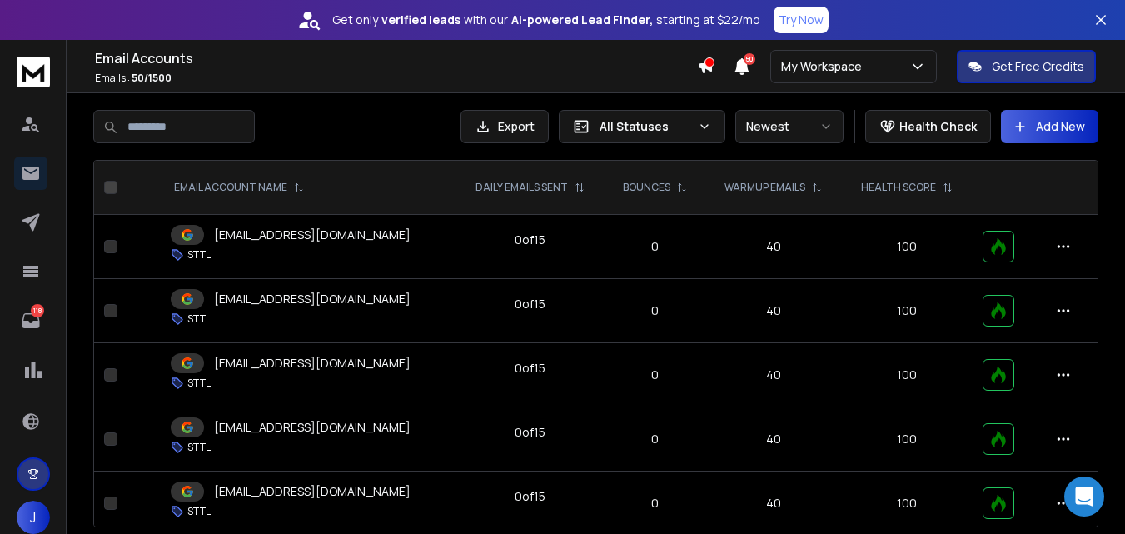
click at [1044, 121] on button "Add New" at bounding box center [1049, 126] width 97 height 33
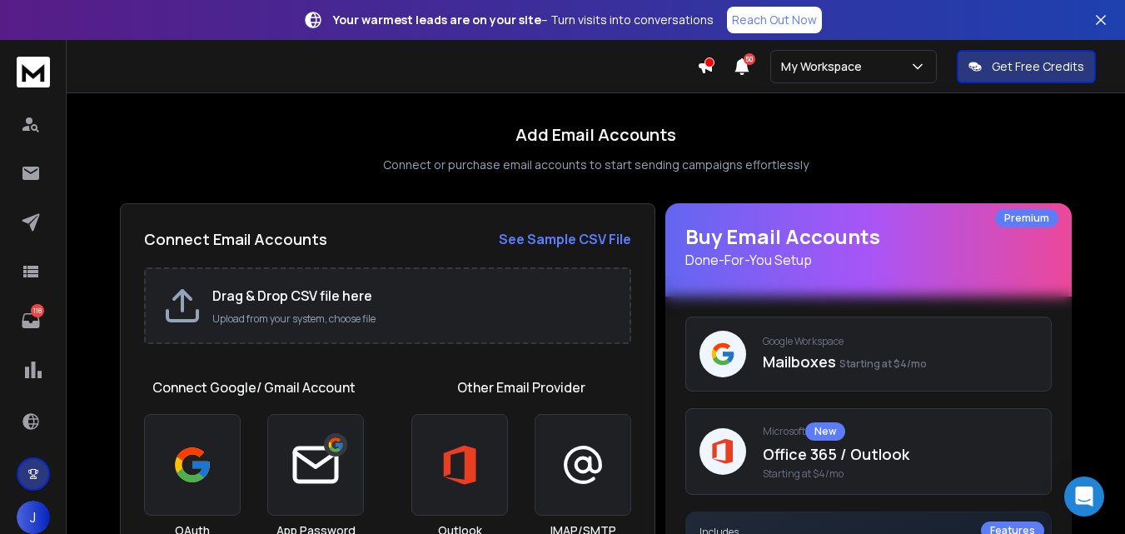
click at [199, 470] on icon at bounding box center [193, 465] width 42 height 50
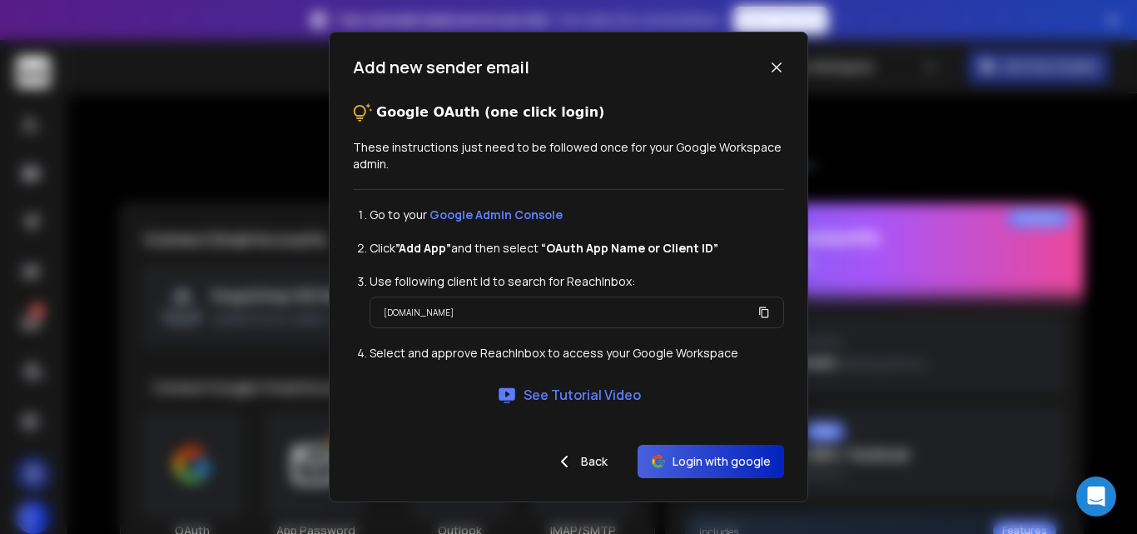
click at [694, 457] on button "Login with google" at bounding box center [711, 461] width 147 height 33
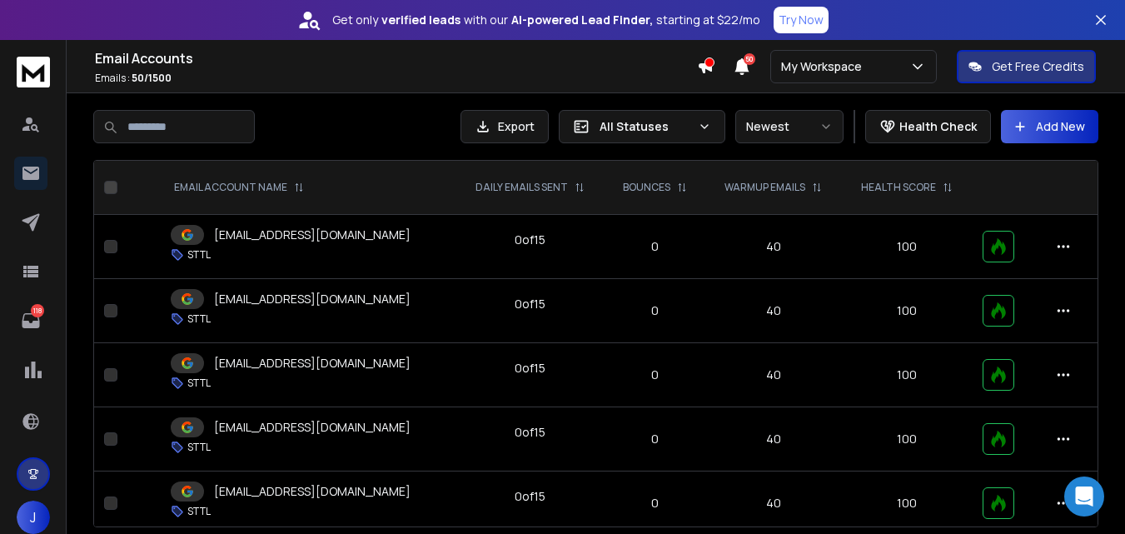
click at [1037, 122] on button "Add New" at bounding box center [1049, 126] width 97 height 33
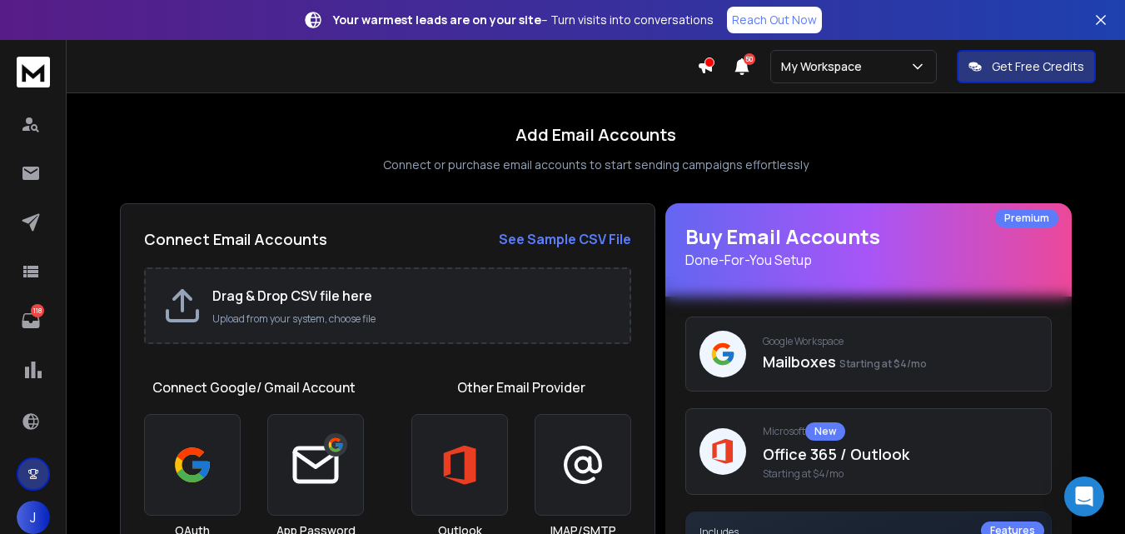
click at [221, 476] on div at bounding box center [192, 465] width 97 height 102
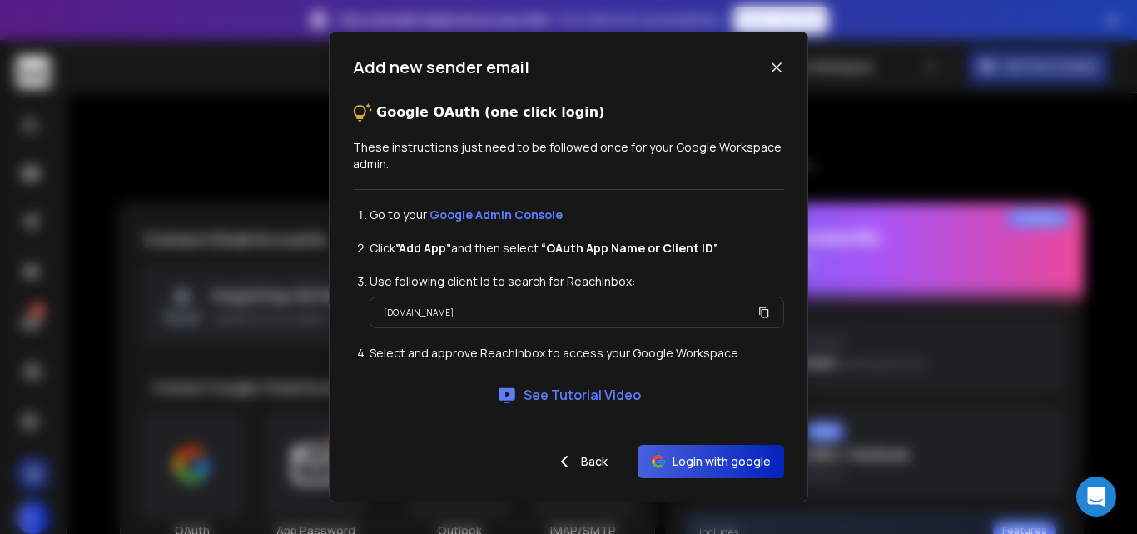
click at [690, 458] on button "Login with google" at bounding box center [711, 461] width 147 height 33
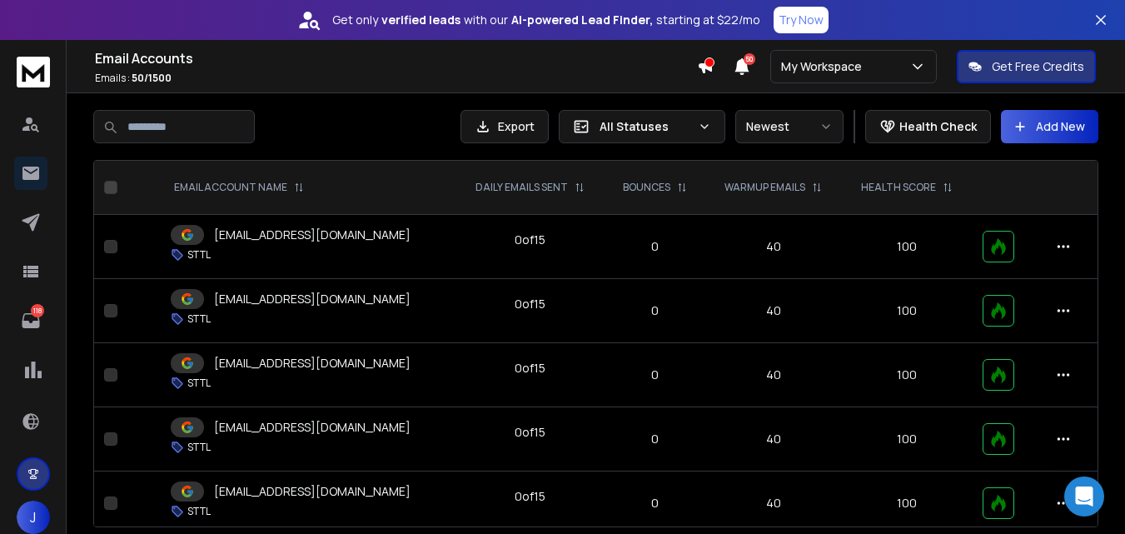
click at [1067, 130] on button "Add New" at bounding box center [1049, 126] width 97 height 33
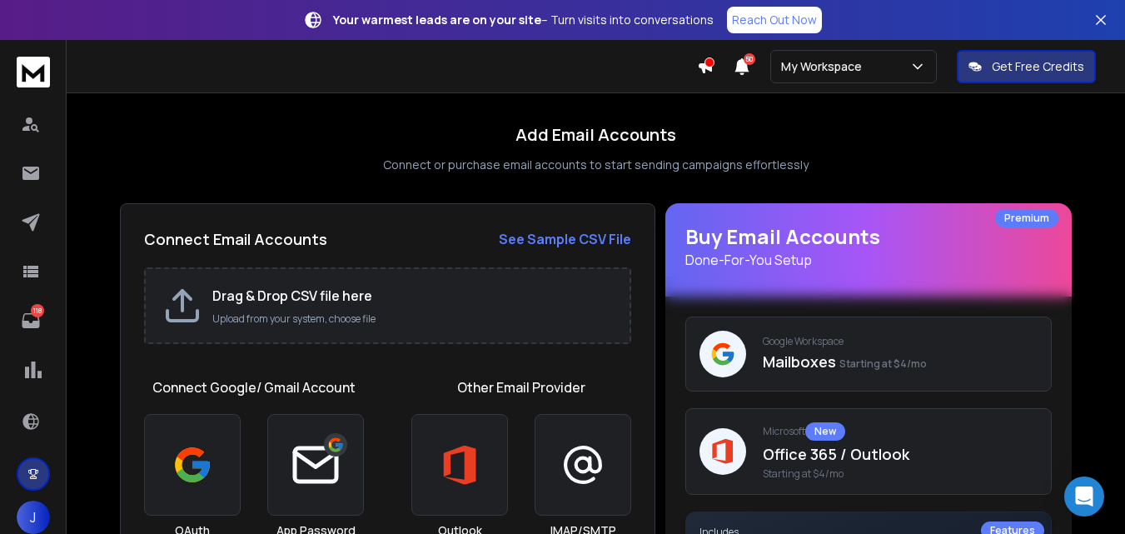
click at [169, 510] on div at bounding box center [192, 465] width 97 height 102
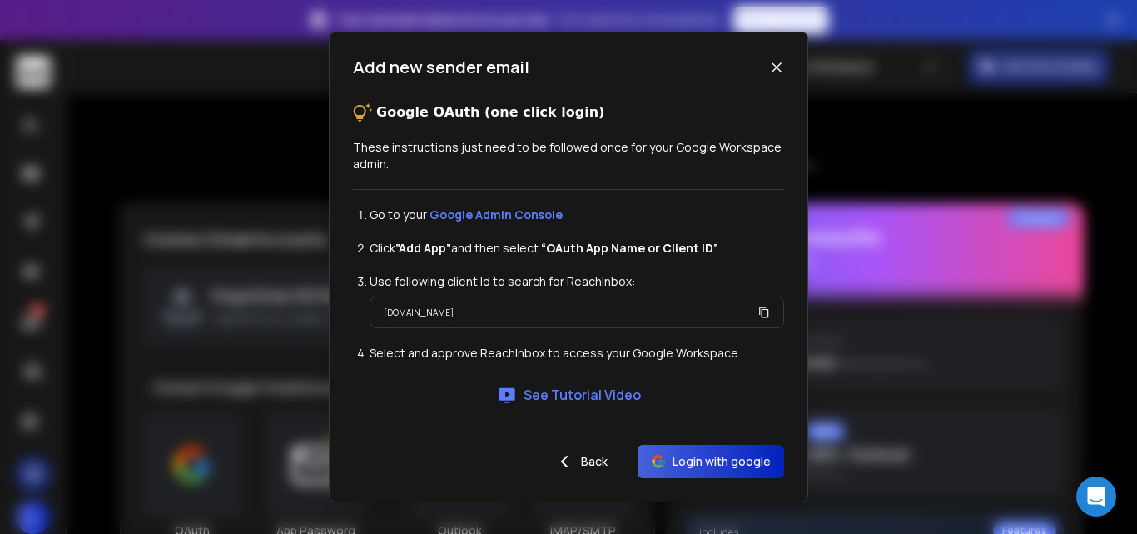
click at [688, 464] on button "Login with google" at bounding box center [711, 461] width 147 height 33
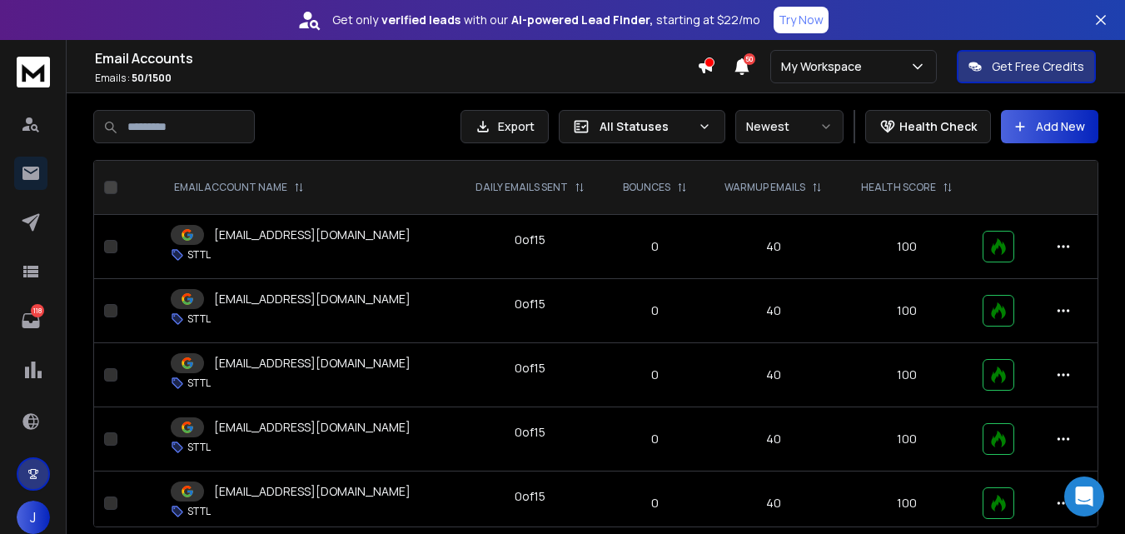
click at [1066, 116] on button "Add New" at bounding box center [1049, 126] width 97 height 33
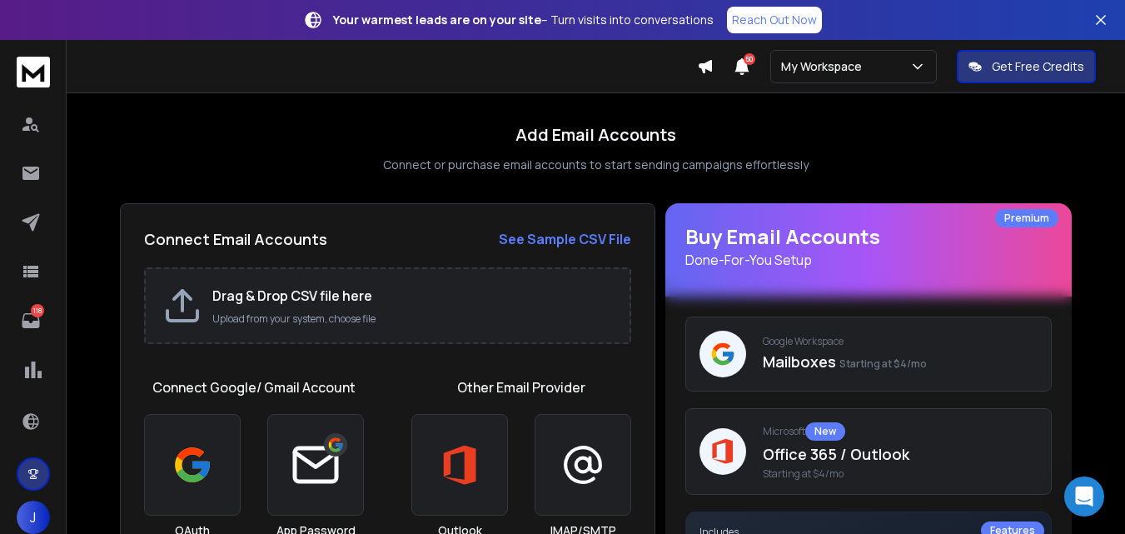
click at [222, 437] on div at bounding box center [192, 465] width 97 height 102
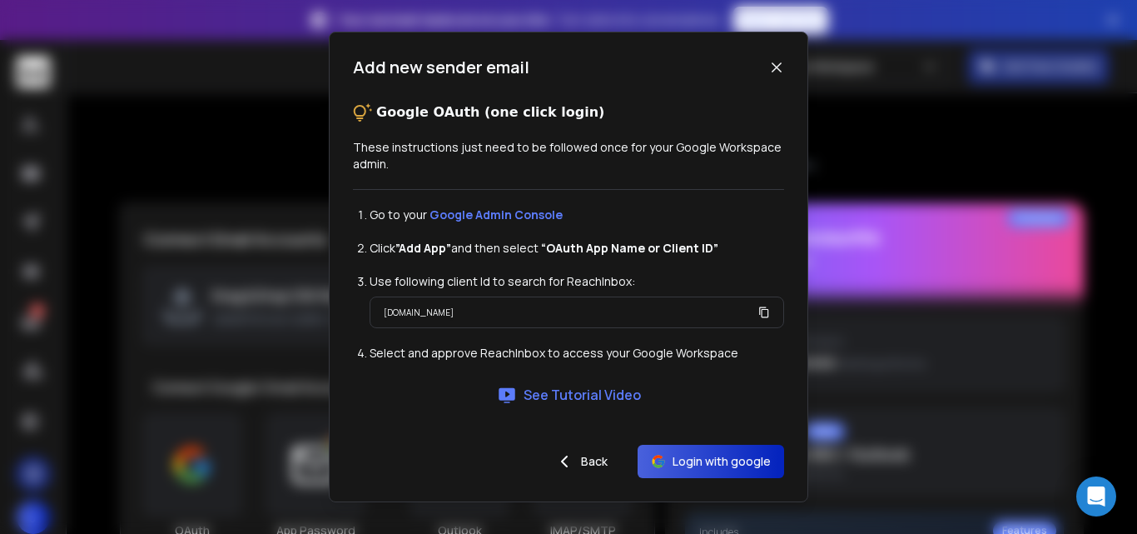
click at [723, 456] on button "Login with google" at bounding box center [711, 461] width 147 height 33
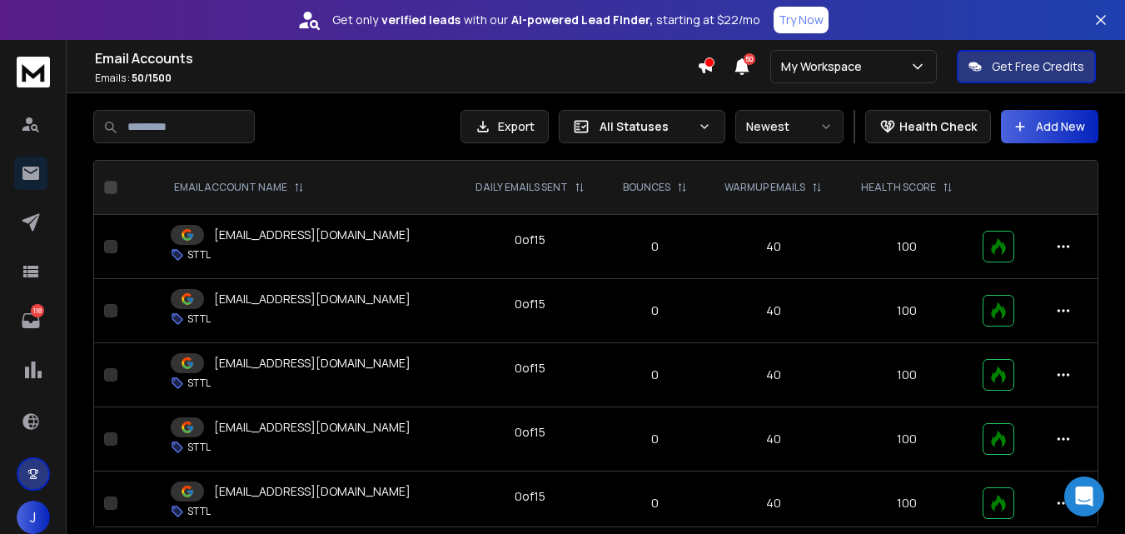
click at [690, 131] on p "All Statuses" at bounding box center [646, 126] width 92 height 17
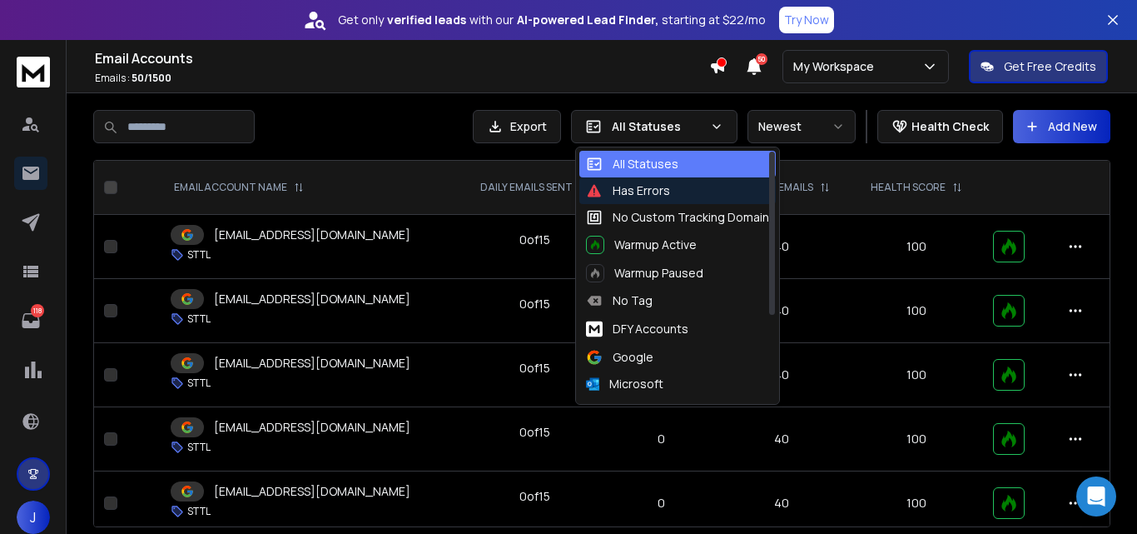
click at [619, 190] on div "Has Errors" at bounding box center [628, 190] width 84 height 17
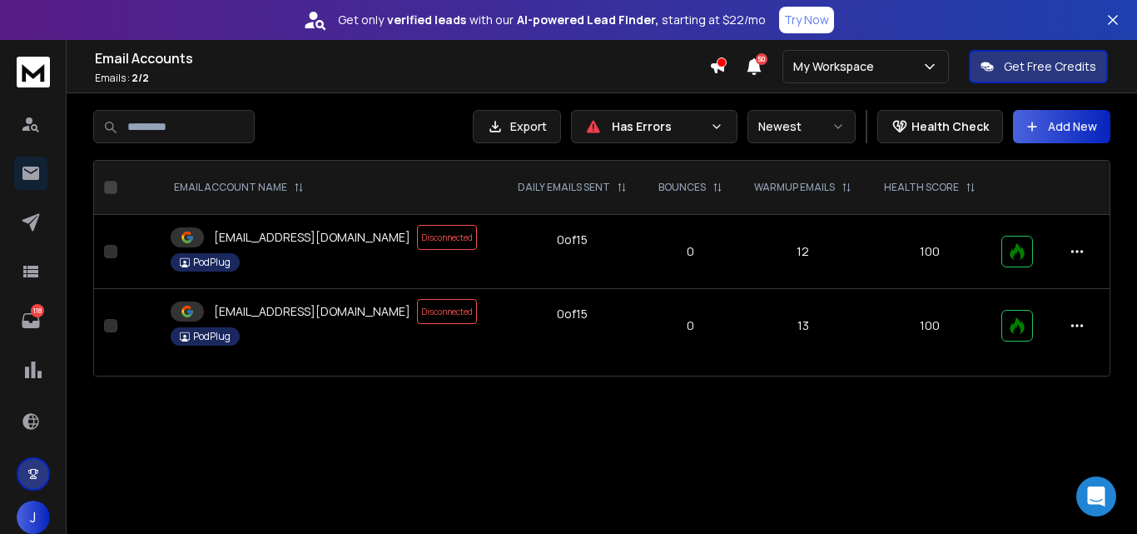
drag, startPoint x: 214, startPoint y: 233, endPoint x: 384, endPoint y: 246, distance: 170.3
click at [384, 246] on div "ethank@thepodplugnightlife.co" at bounding box center [291, 237] width 240 height 20
copy p "ethank@thepodplugnightlife.co"
click at [1071, 117] on button "Add New" at bounding box center [1061, 126] width 97 height 33
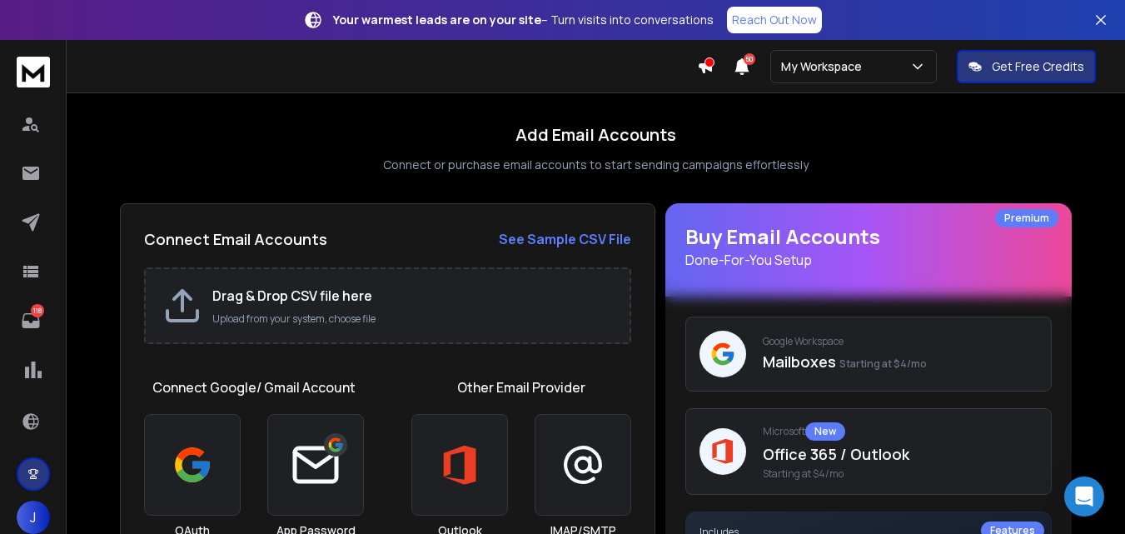
click at [189, 443] on icon at bounding box center [193, 465] width 42 height 50
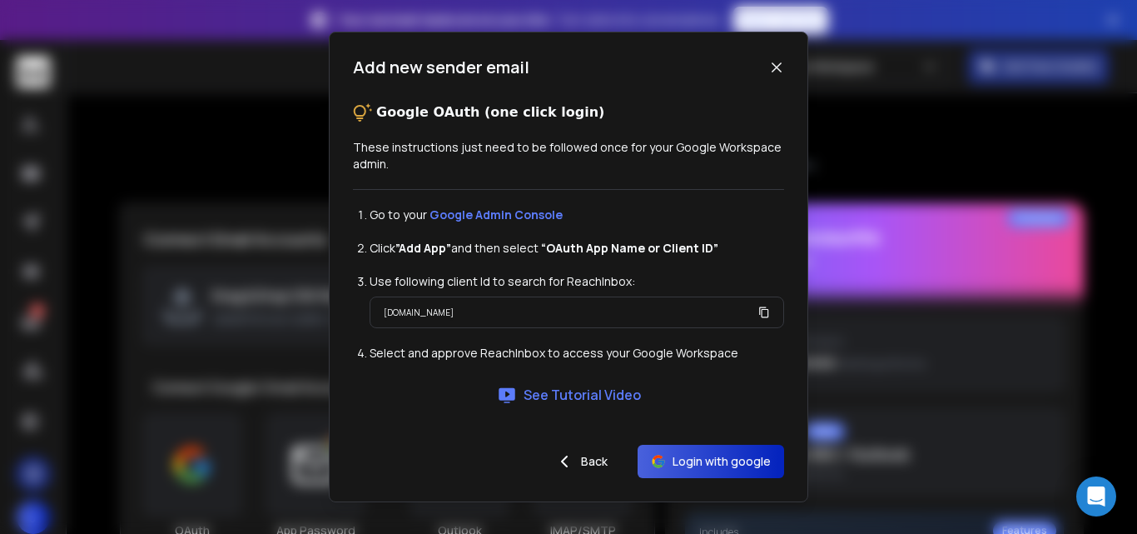
click at [704, 470] on button "Login with google" at bounding box center [711, 461] width 147 height 33
